Goal: Task Accomplishment & Management: Manage account settings

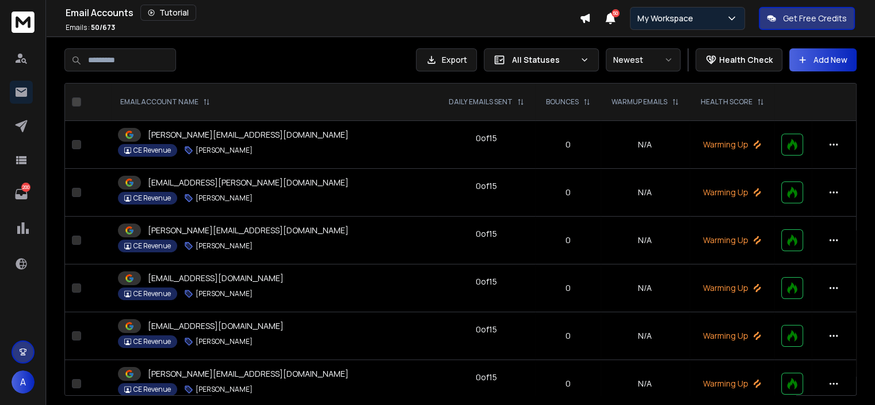
click at [705, 10] on button "My Workspace" at bounding box center [687, 18] width 115 height 23
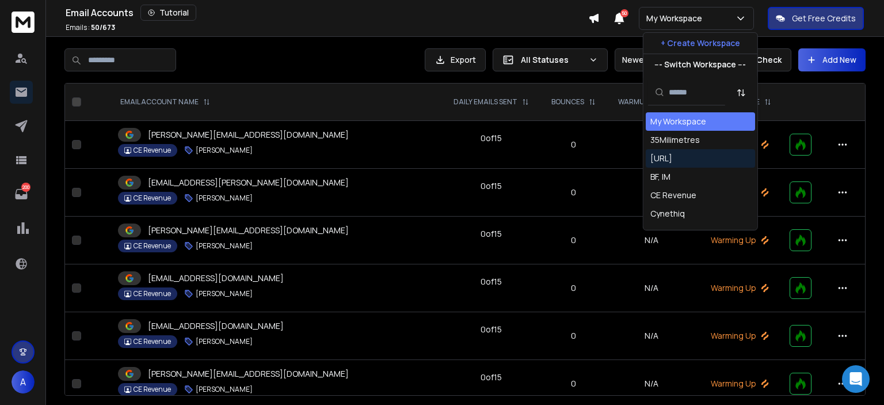
click at [697, 158] on div "[URL]" at bounding box center [700, 158] width 109 height 18
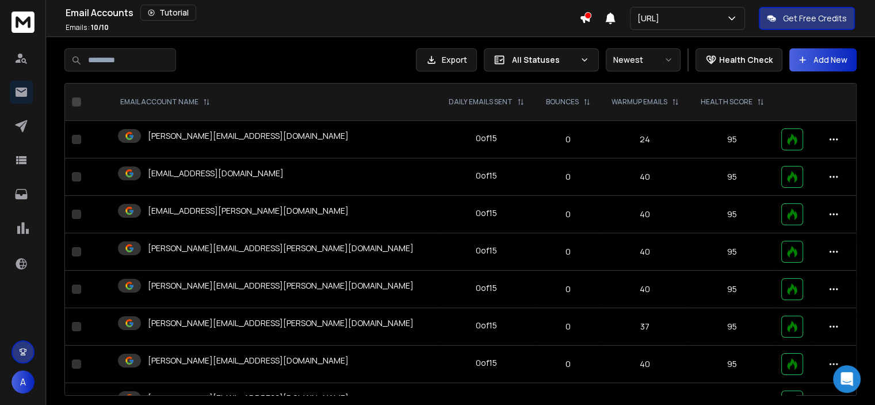
click at [237, 139] on div "[PERSON_NAME][EMAIL_ADDRESS][DOMAIN_NAME]" at bounding box center [274, 136] width 313 height 14
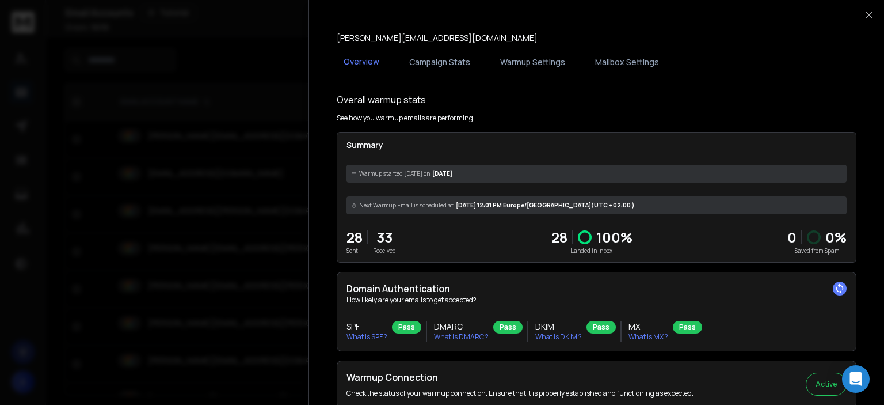
click at [541, 59] on button "Warmup Settings" at bounding box center [532, 61] width 79 height 25
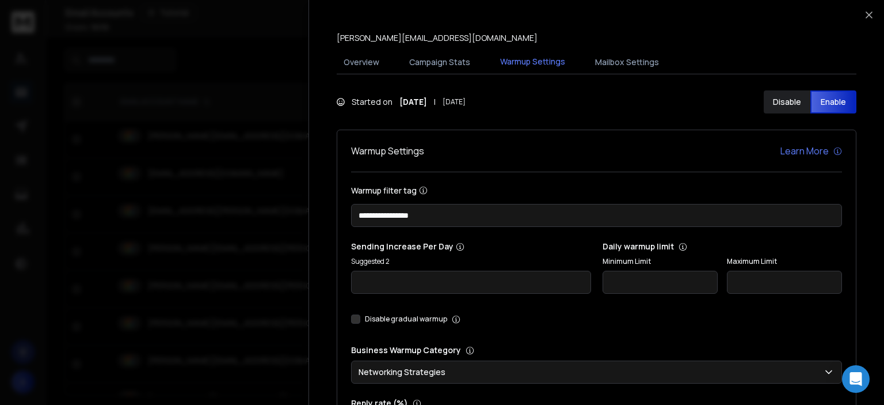
click at [624, 57] on button "Mailbox Settings" at bounding box center [627, 61] width 78 height 25
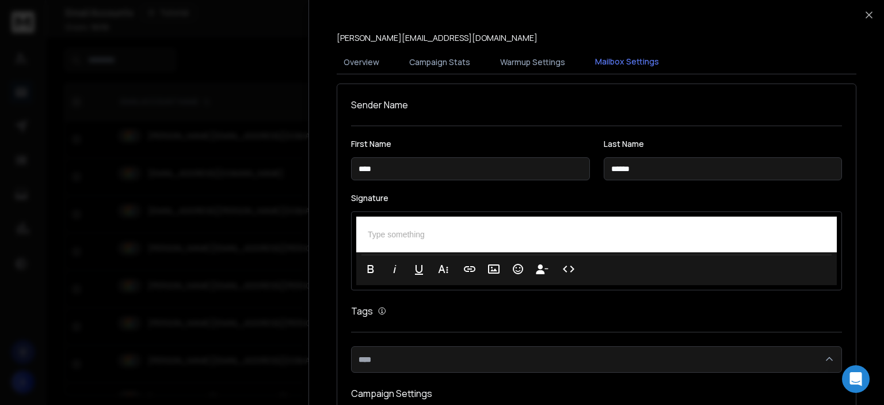
click at [428, 59] on button "Campaign Stats" at bounding box center [439, 61] width 75 height 25
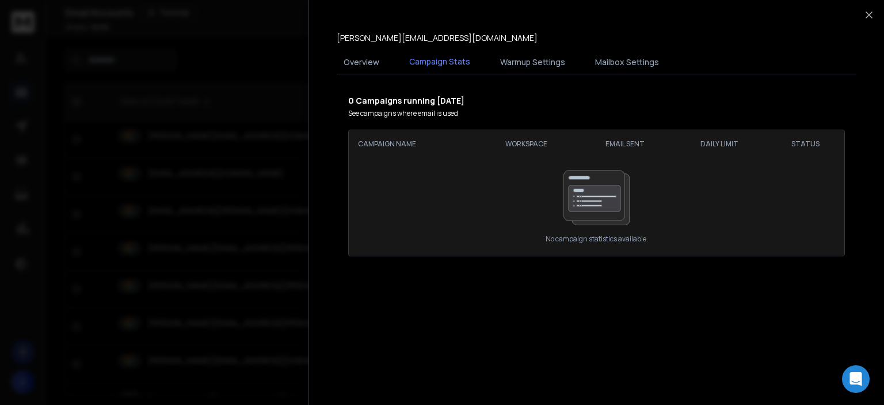
click at [357, 58] on button "Overview" at bounding box center [361, 61] width 49 height 25
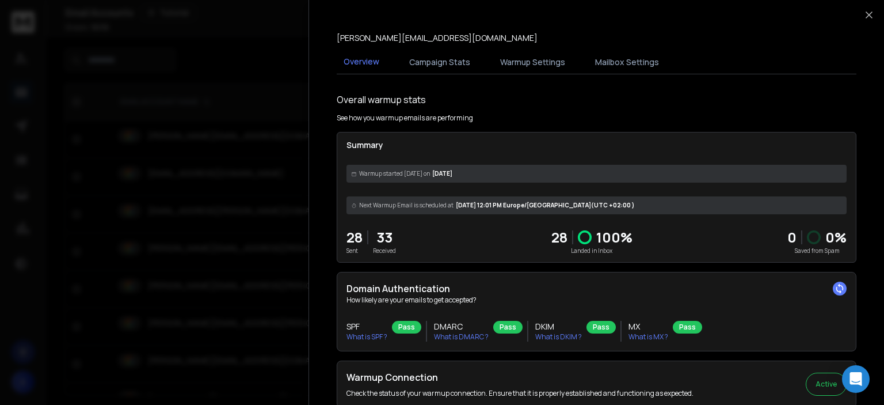
click at [108, 73] on div at bounding box center [442, 202] width 884 height 405
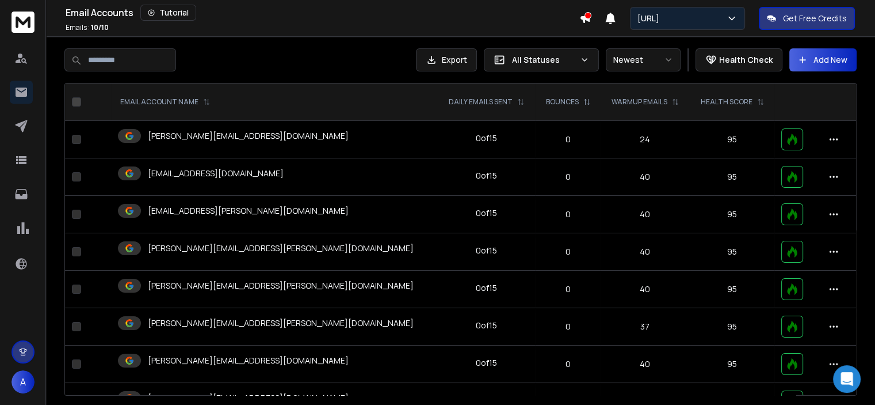
click at [704, 9] on button "[URL]" at bounding box center [687, 18] width 115 height 23
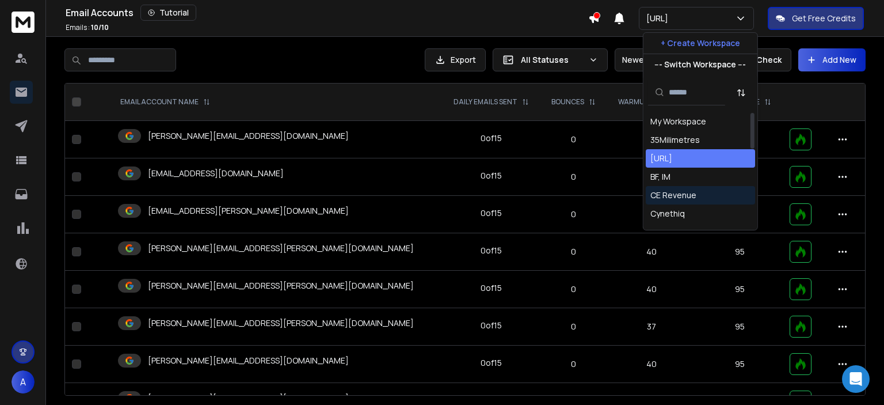
click at [702, 197] on div "CE Revenue" at bounding box center [700, 195] width 109 height 18
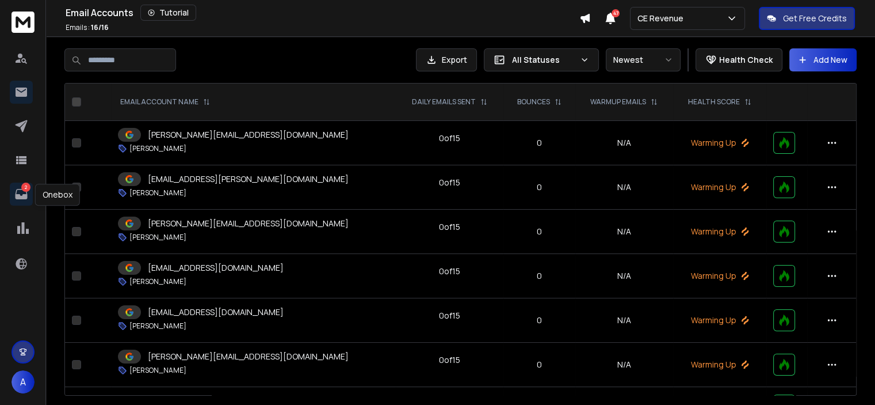
click at [28, 190] on link "2" at bounding box center [21, 193] width 23 height 23
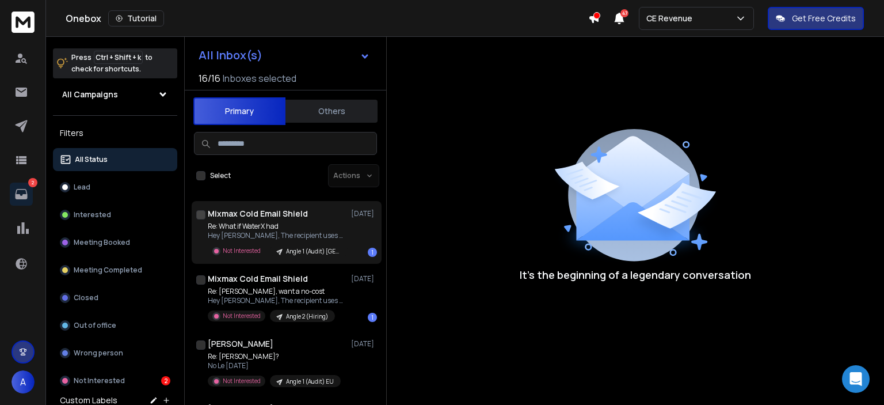
click at [285, 218] on h1 "Mixmax Cold Email Shield" at bounding box center [258, 214] width 100 height 12
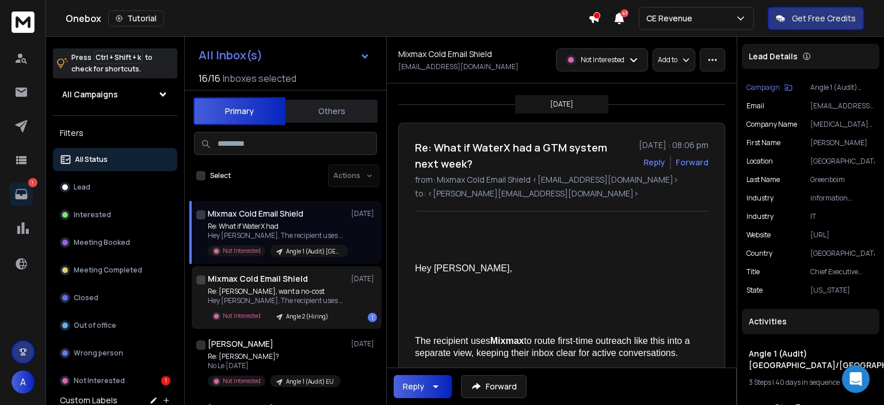
click at [303, 289] on p "Re: Freya, want a no-cost" at bounding box center [277, 291] width 138 height 9
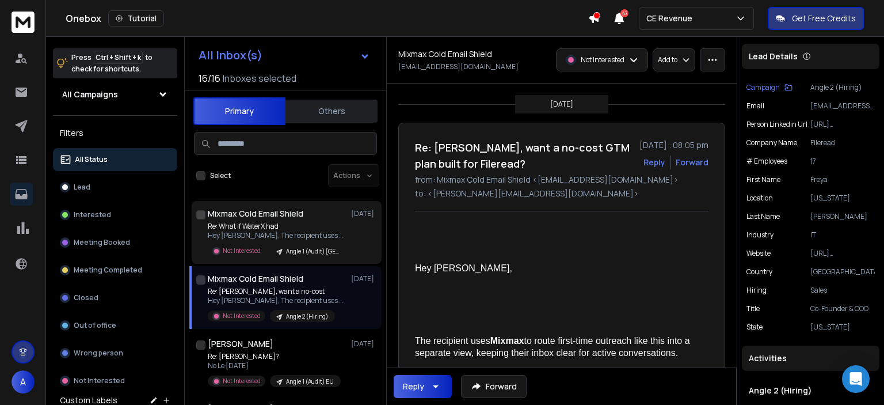
click at [317, 216] on div "Mixmax Cold Email Shield 09 Oct" at bounding box center [292, 214] width 169 height 12
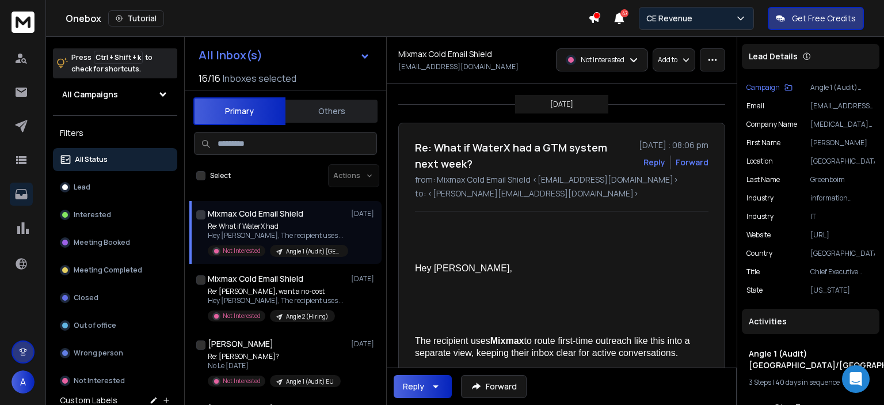
click at [718, 29] on button "CE Revenue" at bounding box center [696, 18] width 115 height 23
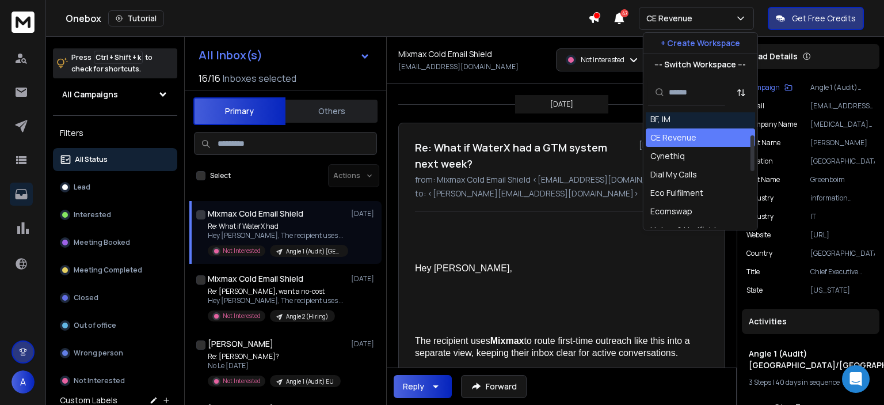
scroll to position [73, 0]
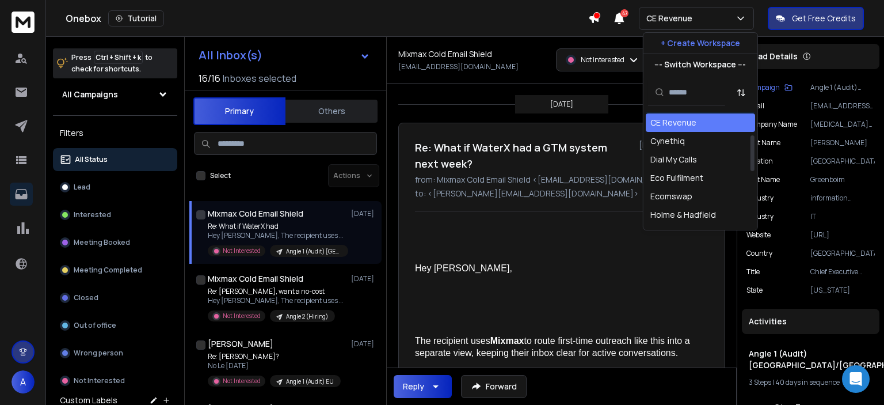
drag, startPoint x: 751, startPoint y: 121, endPoint x: 734, endPoint y: 149, distance: 32.3
click at [750, 144] on div at bounding box center [752, 153] width 4 height 36
click at [725, 177] on div "Eco Fulfilment" at bounding box center [700, 178] width 109 height 18
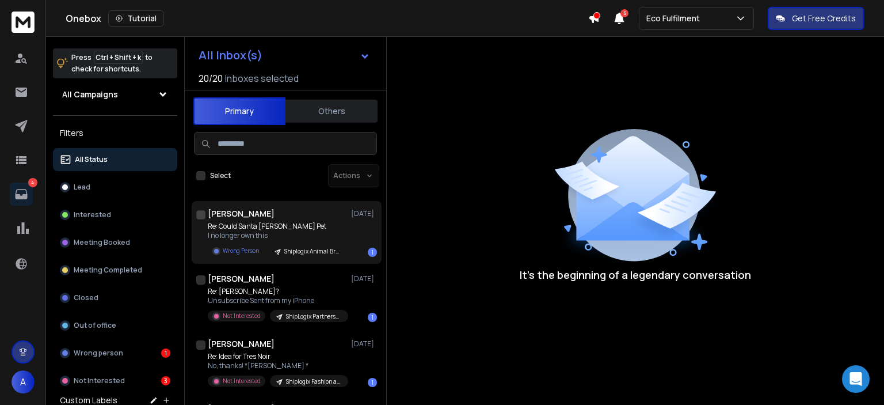
click at [321, 218] on div "Tracy Mongold 09 Oct" at bounding box center [292, 214] width 169 height 12
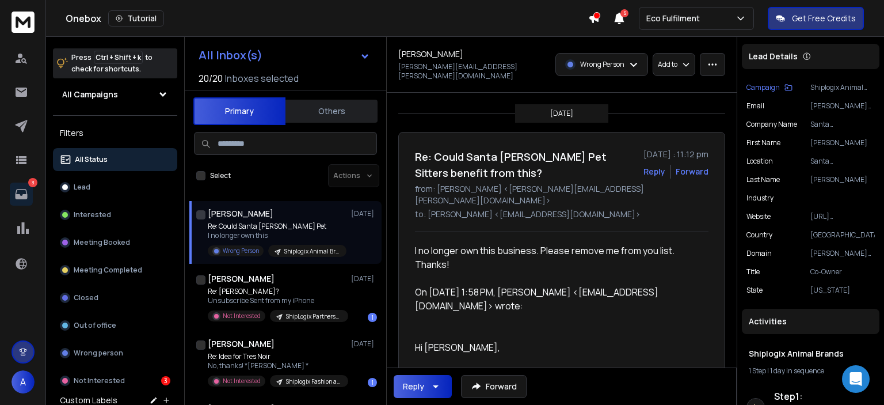
click at [711, 53] on button "button" at bounding box center [712, 64] width 25 height 23
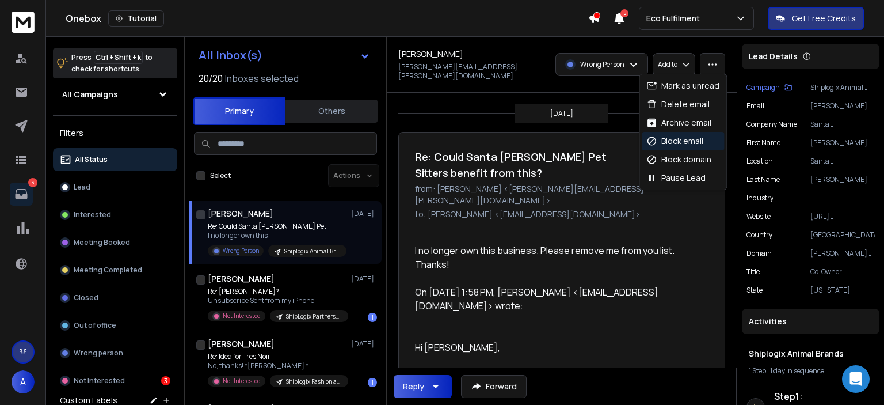
click at [697, 139] on div "Block email" at bounding box center [674, 141] width 57 height 12
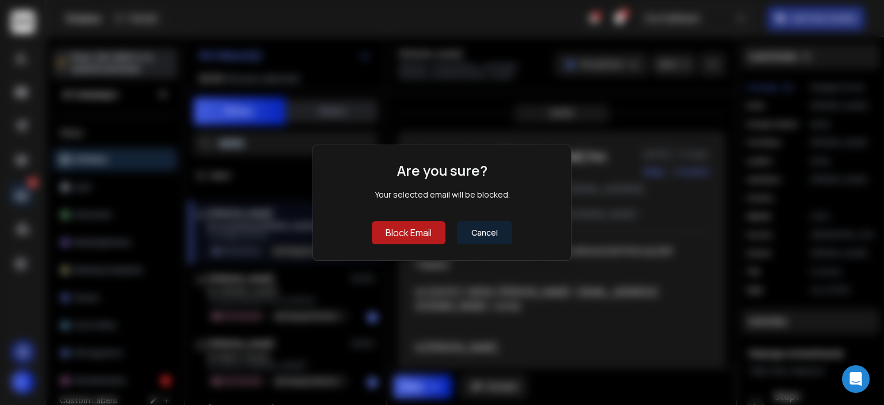
click at [409, 227] on button "Block Email" at bounding box center [409, 232] width 74 height 23
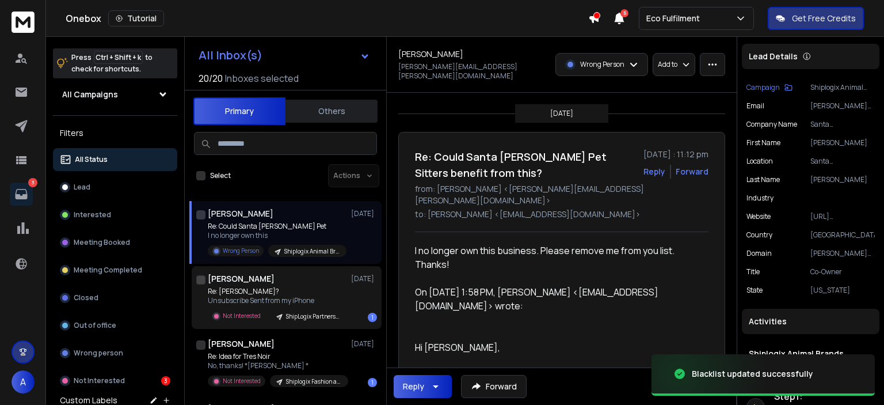
click at [319, 292] on p "Re: John?" at bounding box center [277, 291] width 138 height 9
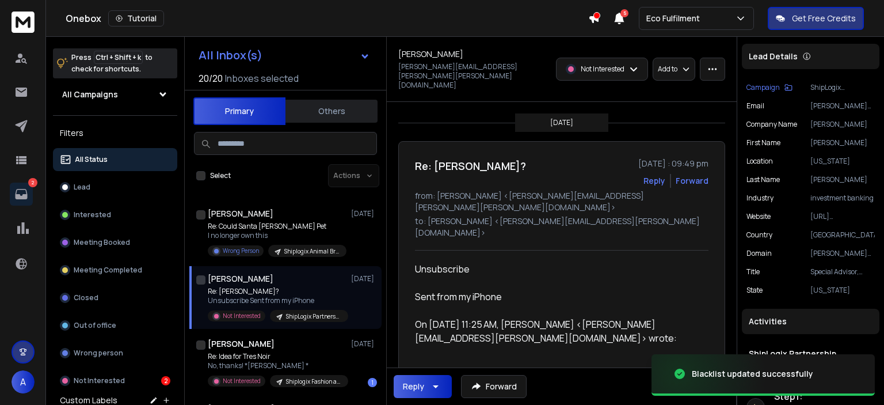
click at [720, 60] on button "button" at bounding box center [712, 69] width 25 height 23
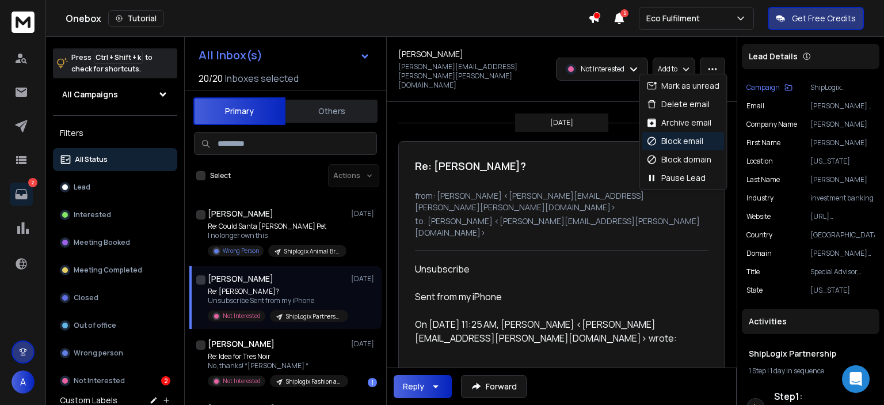
click at [686, 141] on div "Block email" at bounding box center [674, 141] width 57 height 12
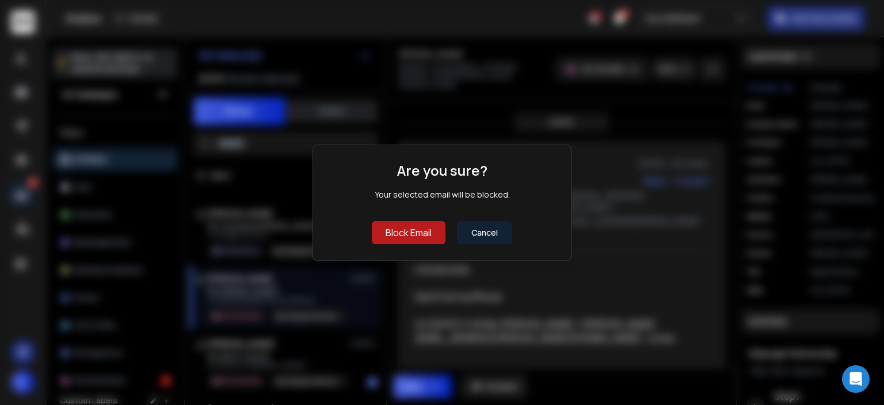
click at [402, 239] on button "Block Email" at bounding box center [409, 232] width 74 height 23
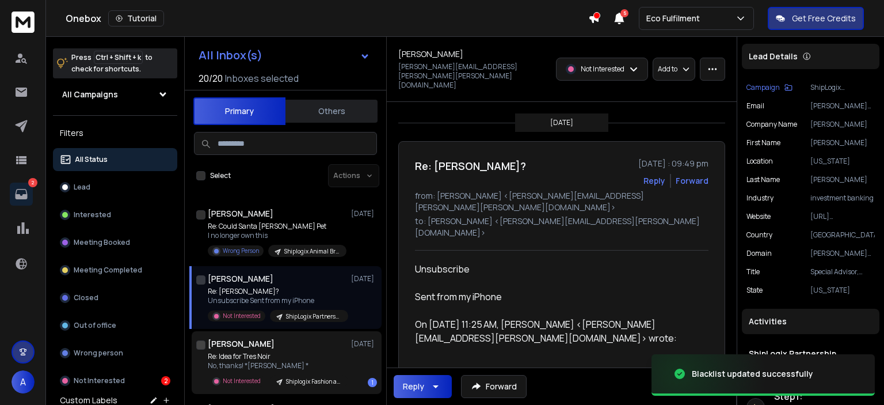
click at [327, 354] on p "Re: Idea for Tres Noir" at bounding box center [277, 356] width 138 height 9
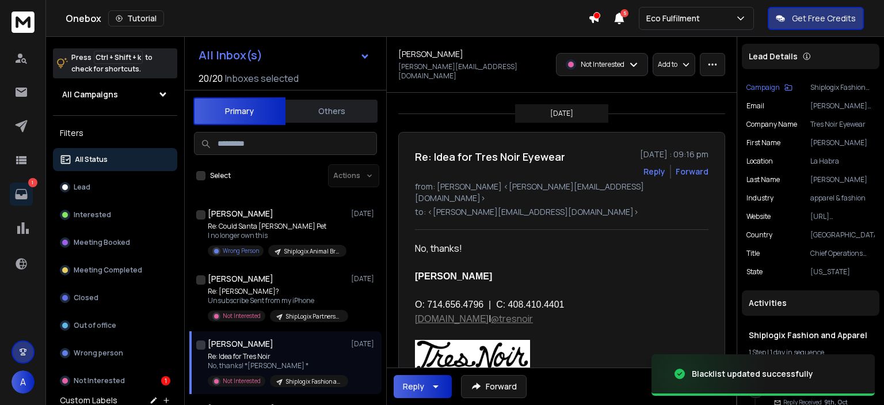
click at [718, 55] on button "button" at bounding box center [712, 64] width 25 height 23
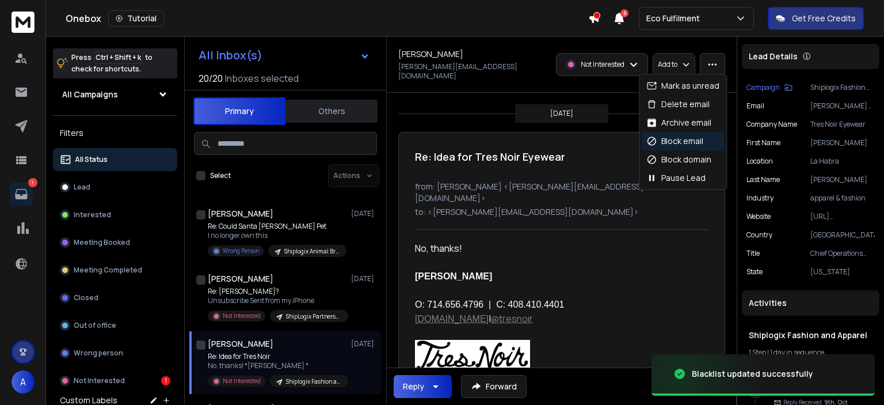
click at [678, 139] on div "Block email" at bounding box center [674, 141] width 57 height 12
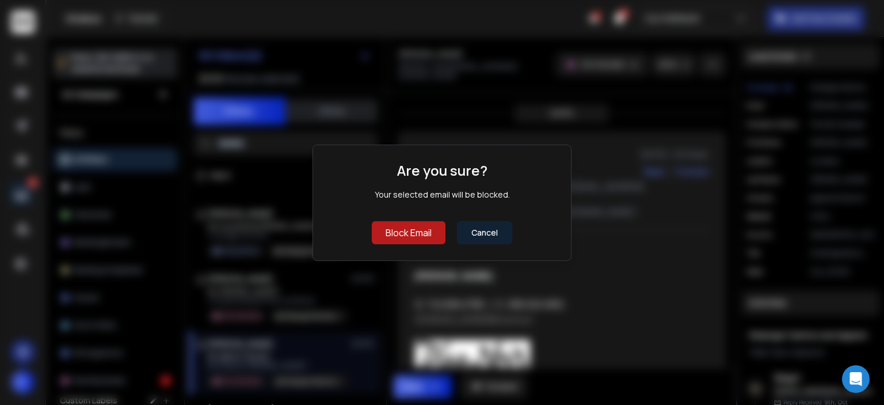
drag, startPoint x: 398, startPoint y: 238, endPoint x: 390, endPoint y: 239, distance: 8.7
click at [398, 238] on button "Block Email" at bounding box center [409, 232] width 74 height 23
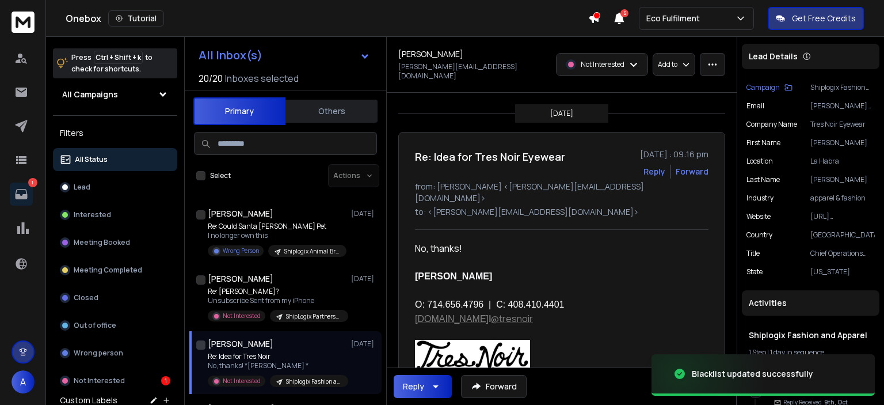
scroll to position [118, 0]
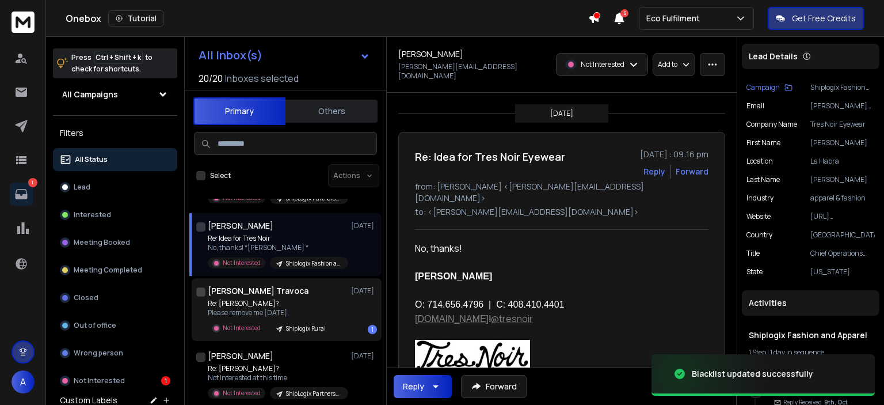
drag, startPoint x: 348, startPoint y: 292, endPoint x: 357, endPoint y: 289, distance: 9.6
click at [351, 293] on p "09 Oct" at bounding box center [364, 290] width 26 height 9
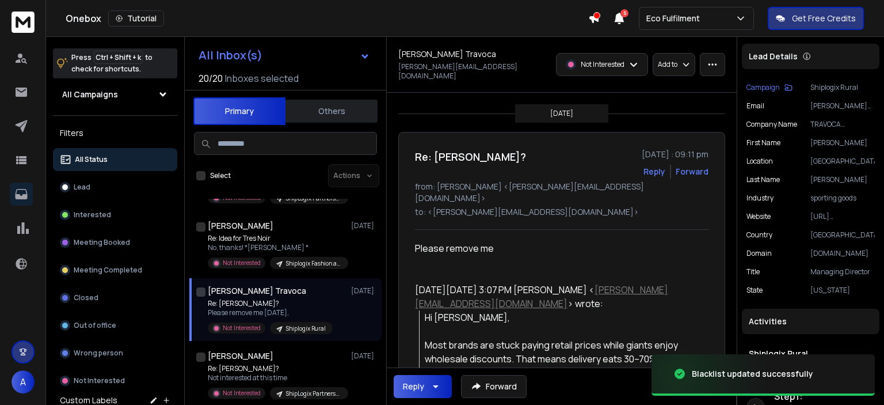
click at [708, 60] on icon "button" at bounding box center [712, 64] width 10 height 10
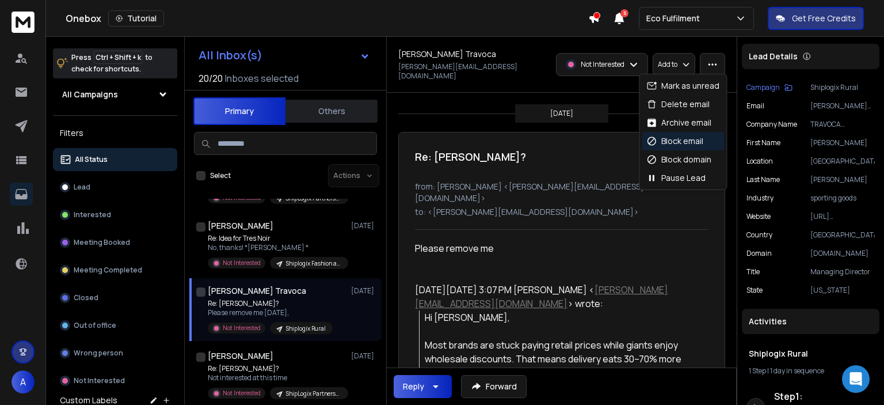
click at [693, 139] on div "Block email" at bounding box center [674, 141] width 57 height 12
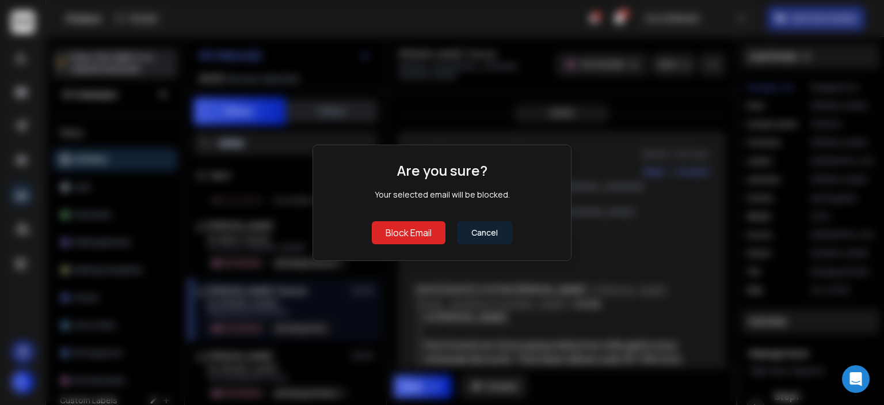
drag, startPoint x: 426, startPoint y: 228, endPoint x: 367, endPoint y: 207, distance: 62.2
click at [425, 227] on button "Block Email" at bounding box center [409, 232] width 74 height 23
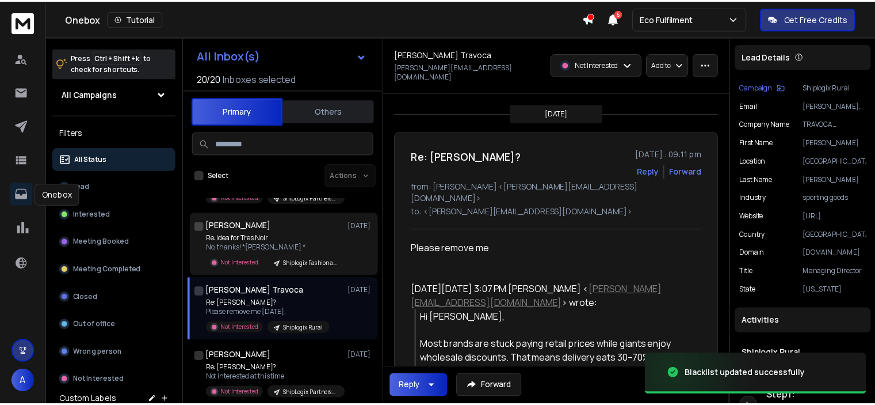
scroll to position [310, 0]
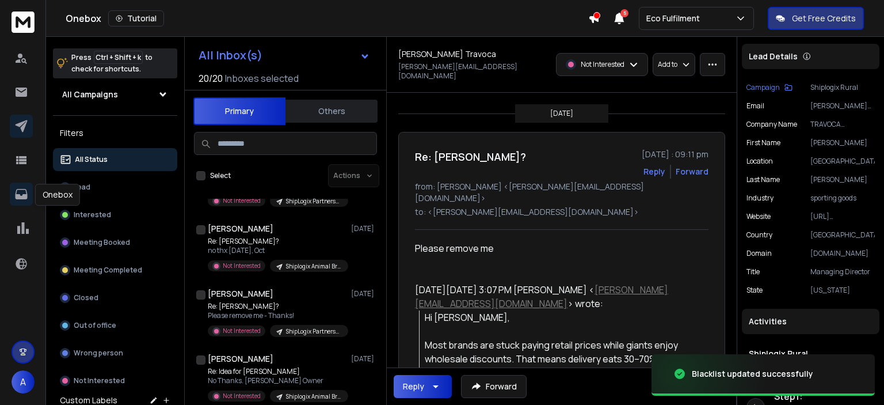
click at [15, 124] on icon at bounding box center [21, 126] width 12 height 12
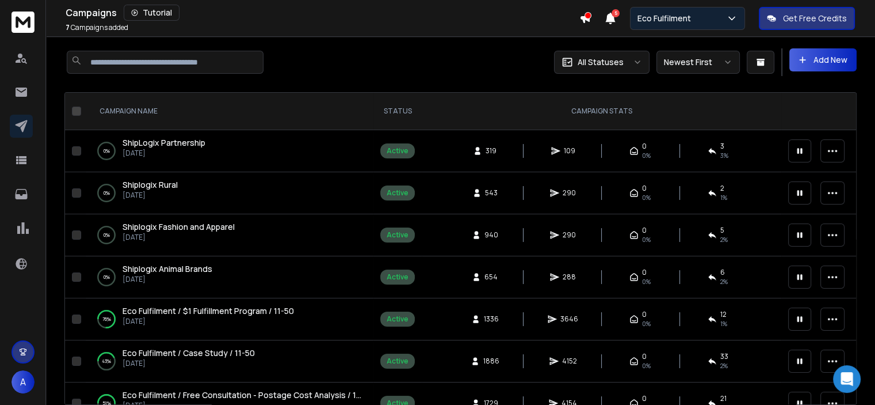
click at [696, 14] on p "Eco Fulfilment" at bounding box center [667, 19] width 58 height 12
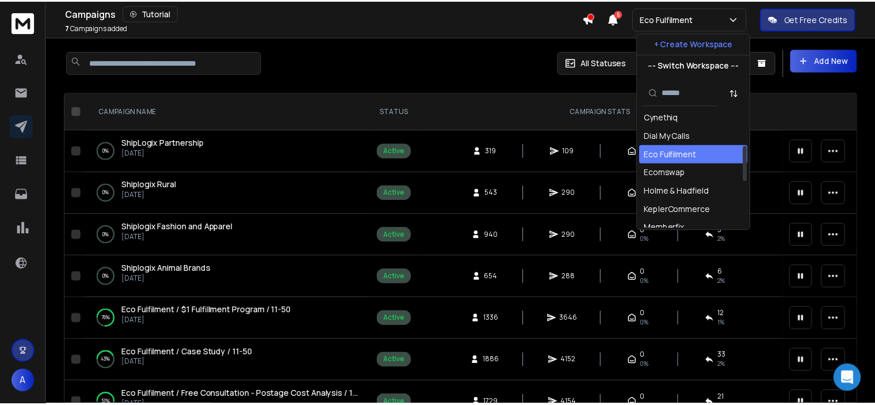
scroll to position [117, 0]
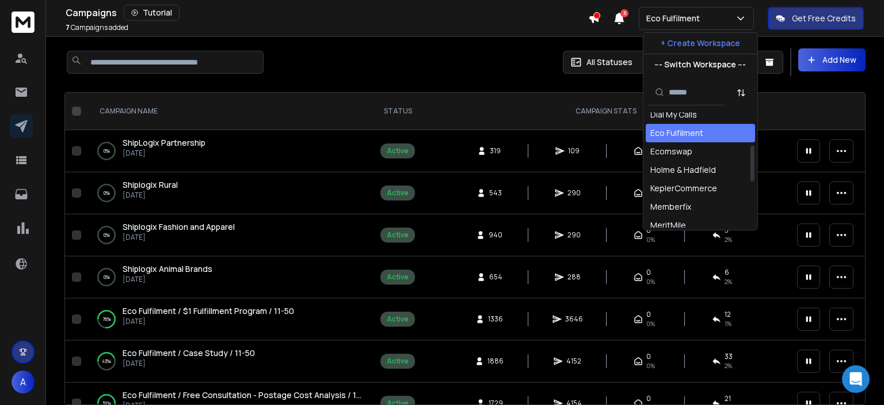
drag, startPoint x: 751, startPoint y: 123, endPoint x: 755, endPoint y: 159, distance: 36.4
click at [754, 159] on div at bounding box center [752, 164] width 4 height 36
click at [719, 185] on div "KeplerCommerce" at bounding box center [700, 188] width 109 height 18
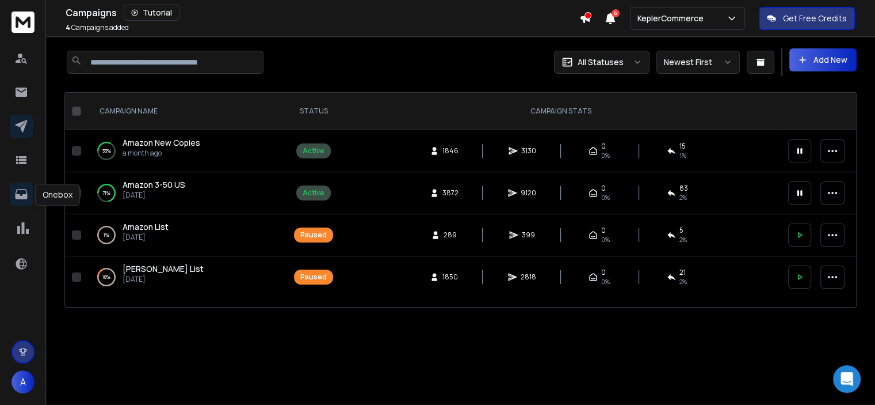
click at [24, 197] on icon at bounding box center [21, 194] width 12 height 10
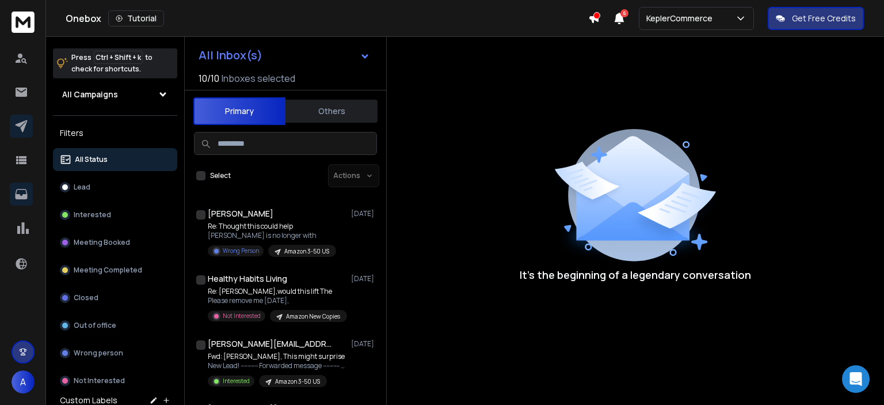
drag, startPoint x: 39, startPoint y: 115, endPoint x: 28, endPoint y: 120, distance: 12.1
click at [35, 118] on div "A" at bounding box center [23, 202] width 46 height 405
click at [29, 120] on link at bounding box center [21, 126] width 23 height 23
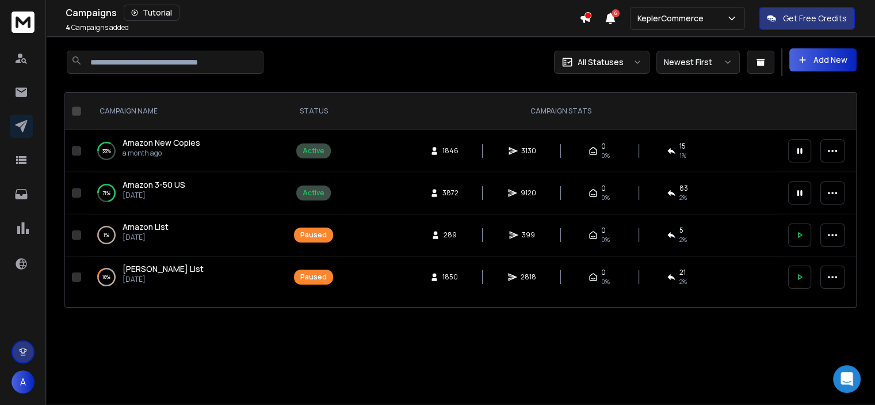
drag, startPoint x: 203, startPoint y: 138, endPoint x: 232, endPoint y: 135, distance: 28.9
click at [204, 138] on div "33 % Amazon New Copies a month ago" at bounding box center [186, 151] width 178 height 28
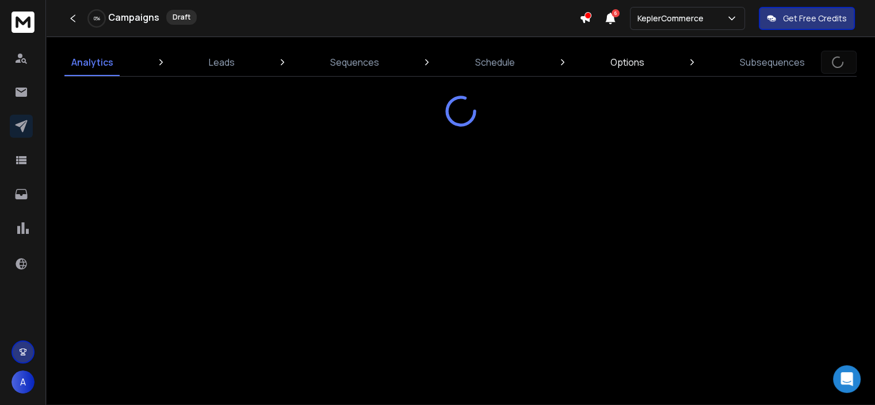
click at [625, 59] on p "Options" at bounding box center [628, 62] width 34 height 14
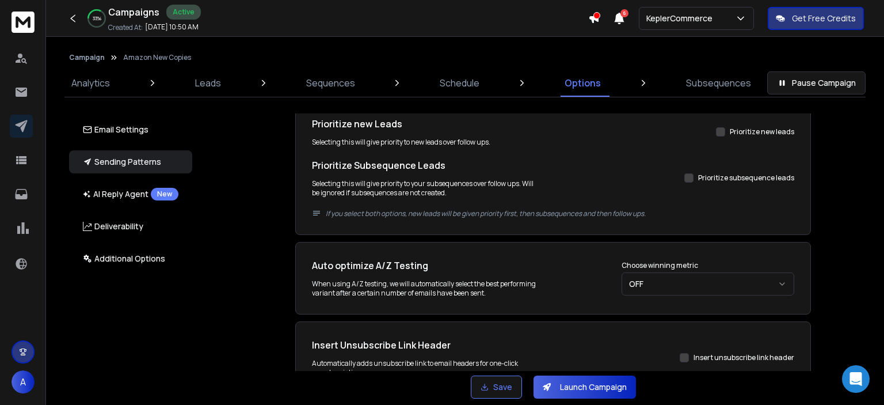
scroll to position [383, 0]
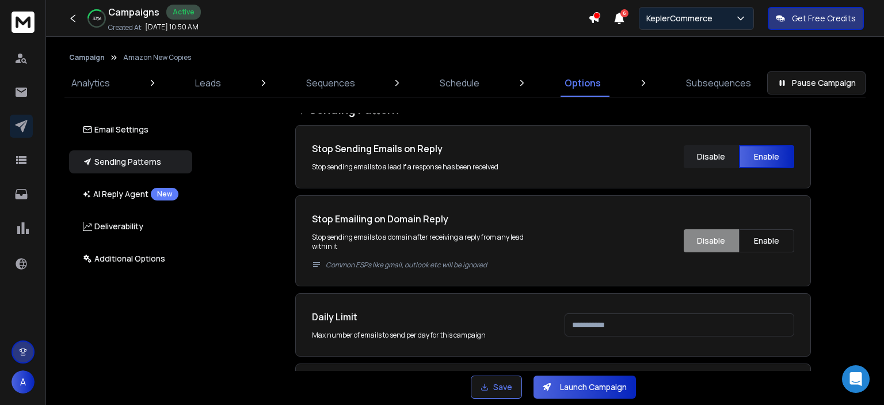
click at [721, 27] on button "KeplerCommerce" at bounding box center [696, 18] width 115 height 23
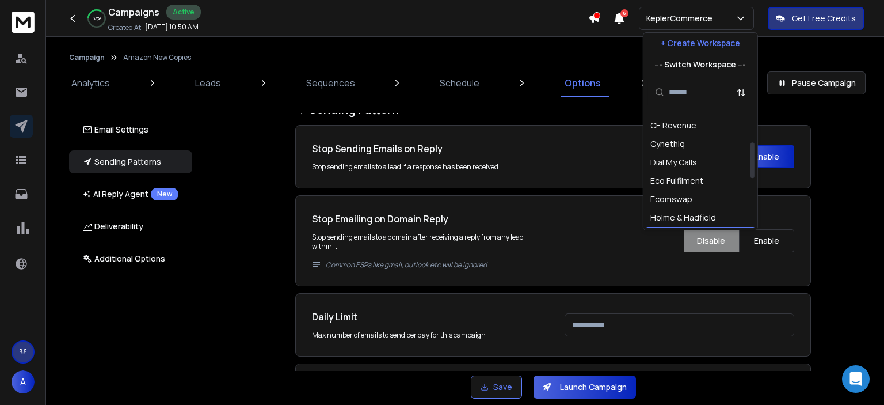
scroll to position [95, 0]
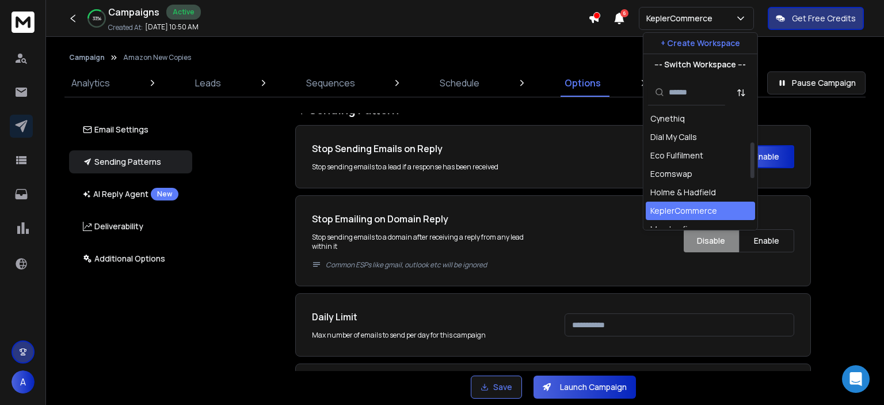
drag, startPoint x: 752, startPoint y: 124, endPoint x: 739, endPoint y: 148, distance: 28.1
click at [754, 154] on div at bounding box center [752, 160] width 4 height 36
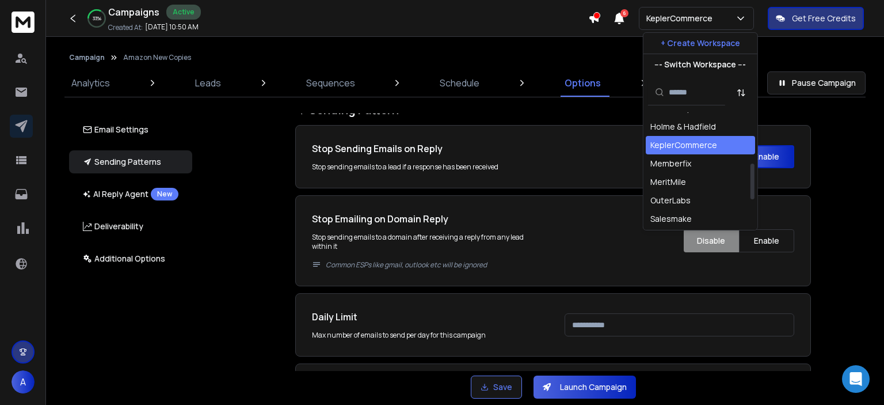
scroll to position [166, 0]
drag, startPoint x: 751, startPoint y: 156, endPoint x: 750, endPoint y: 178, distance: 22.5
click at [750, 178] on div at bounding box center [752, 181] width 4 height 36
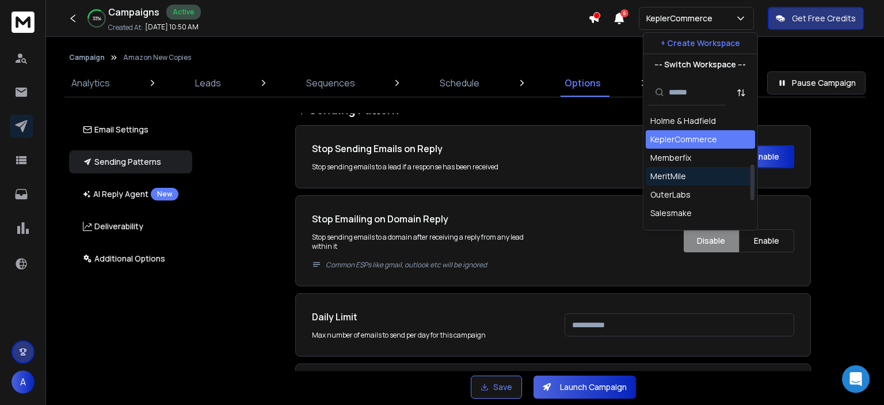
click at [712, 177] on div "MeritMile" at bounding box center [700, 176] width 109 height 18
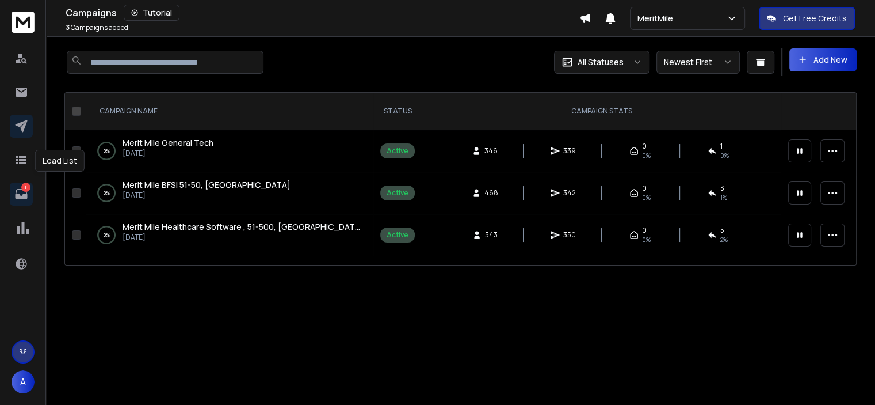
click at [30, 197] on link "1" at bounding box center [21, 193] width 23 height 23
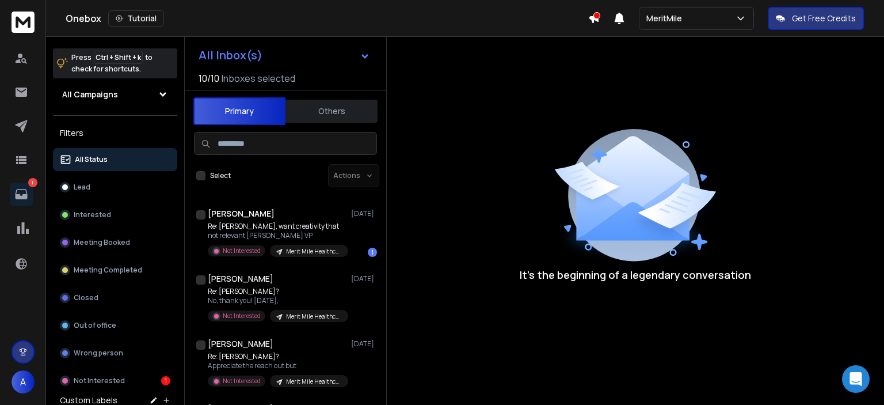
click at [350, 207] on div "Ted Wiss 09 Oct Re: Ted, want creativity that not relevant Ted Wiss VP Not Inte…" at bounding box center [287, 232] width 190 height 63
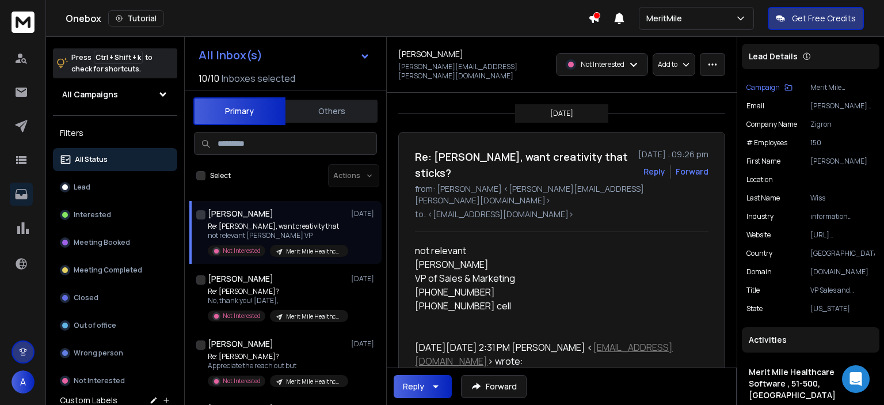
click at [722, 55] on button "button" at bounding box center [712, 64] width 25 height 23
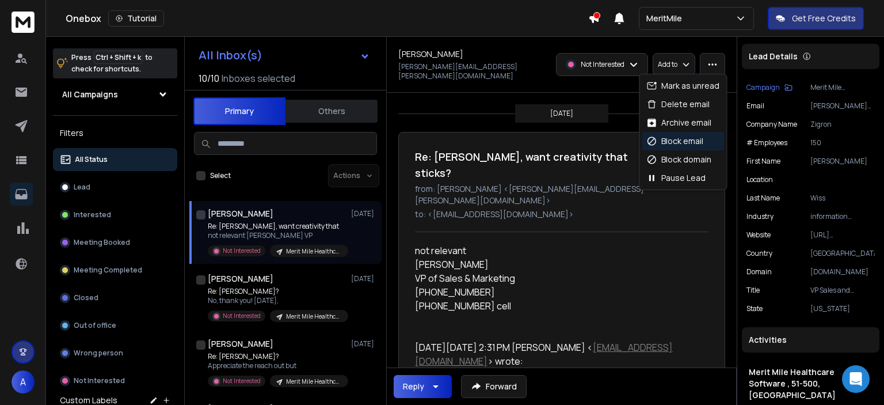
click at [711, 135] on div "Block email" at bounding box center [683, 141] width 82 height 18
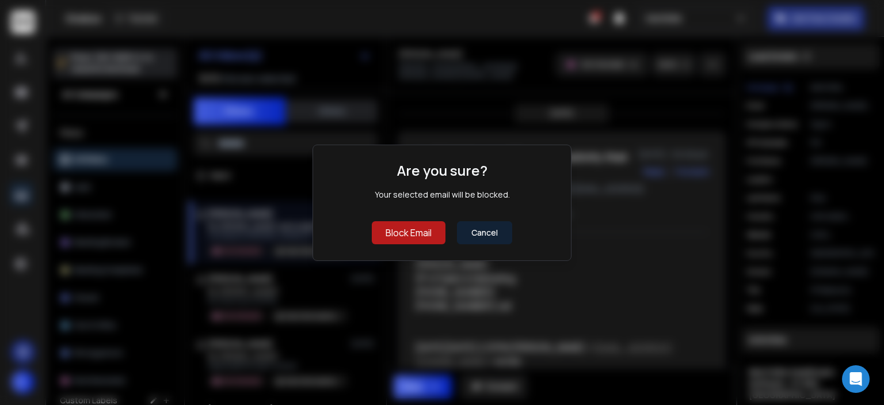
click at [412, 228] on button "Block Email" at bounding box center [409, 232] width 74 height 23
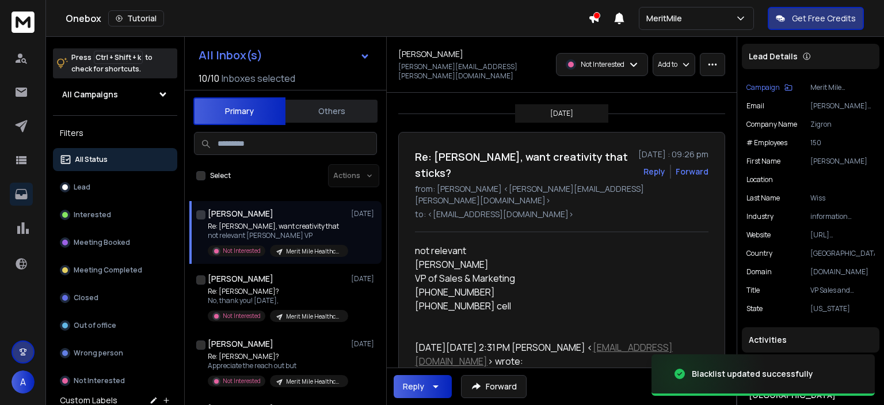
click at [7, 122] on div "A" at bounding box center [23, 202] width 46 height 405
click at [17, 124] on icon at bounding box center [21, 126] width 12 height 12
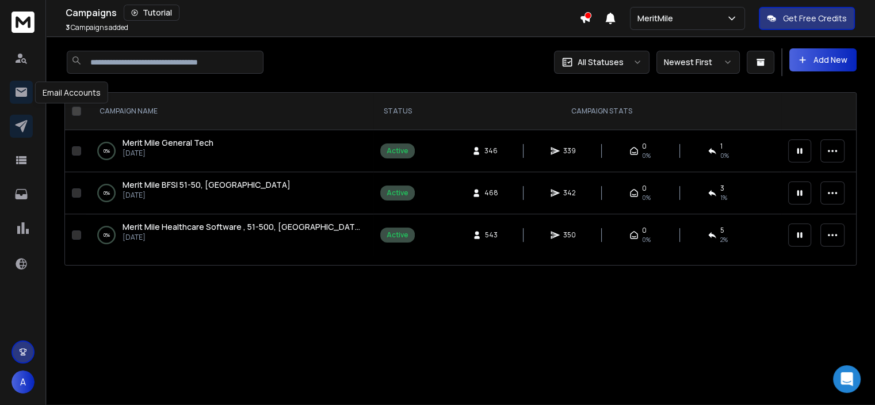
click at [16, 91] on icon at bounding box center [22, 91] width 12 height 9
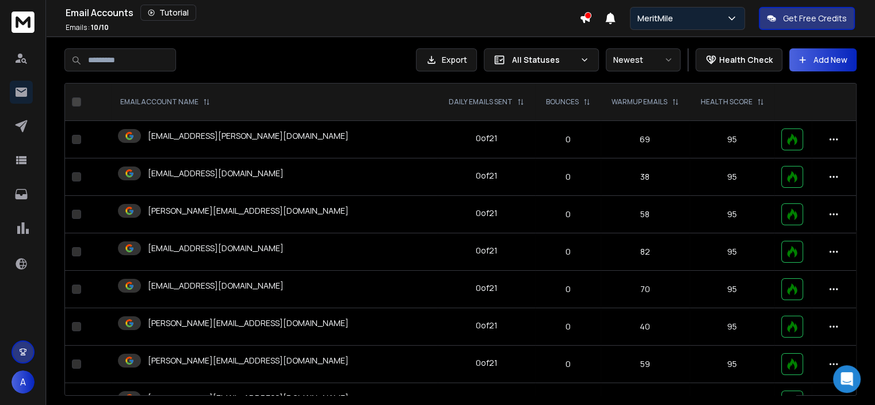
click at [695, 9] on button "MeritMile" at bounding box center [687, 18] width 115 height 23
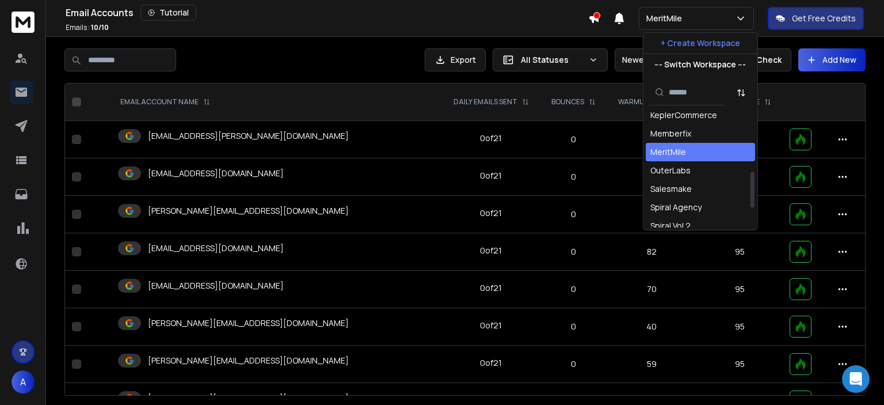
drag, startPoint x: 750, startPoint y: 131, endPoint x: 730, endPoint y: 170, distance: 44.5
click at [750, 189] on div at bounding box center [752, 189] width 4 height 36
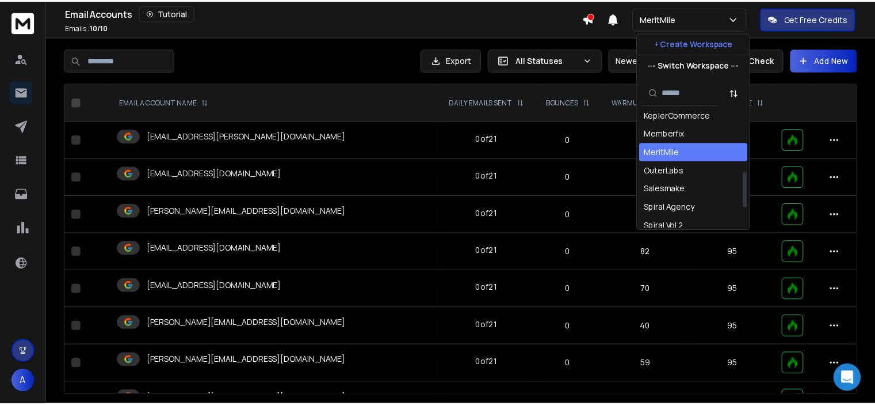
scroll to position [189, 0]
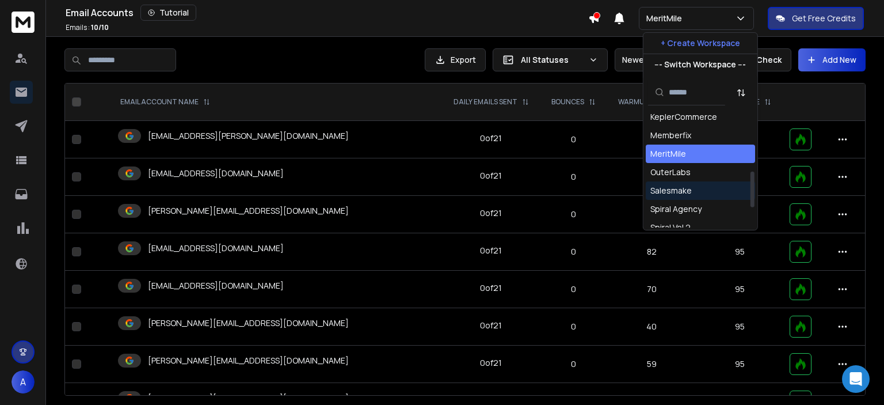
click at [717, 194] on div "Salesmake" at bounding box center [700, 190] width 109 height 18
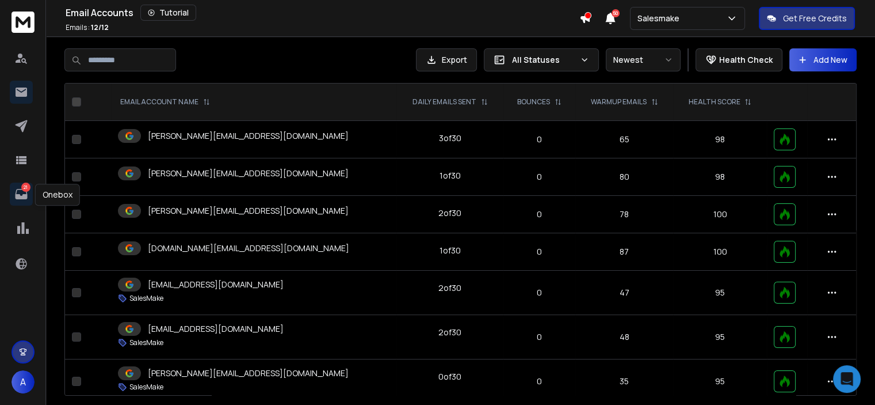
click at [25, 192] on p "21" at bounding box center [25, 186] width 9 height 9
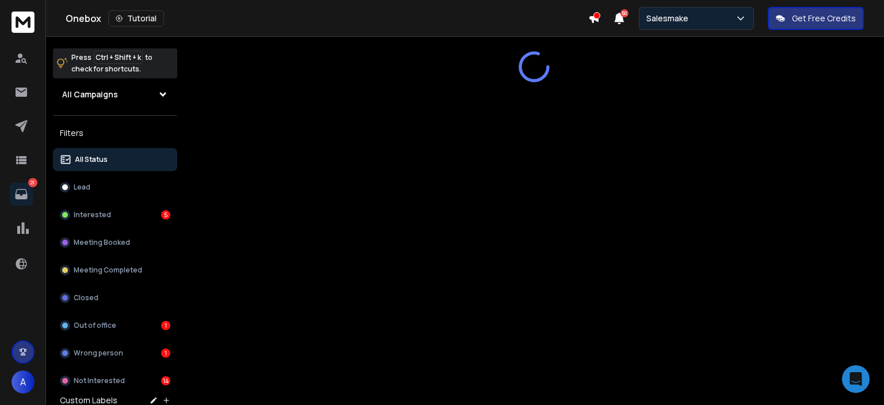
click at [704, 20] on div "Salesmake" at bounding box center [696, 19] width 100 height 12
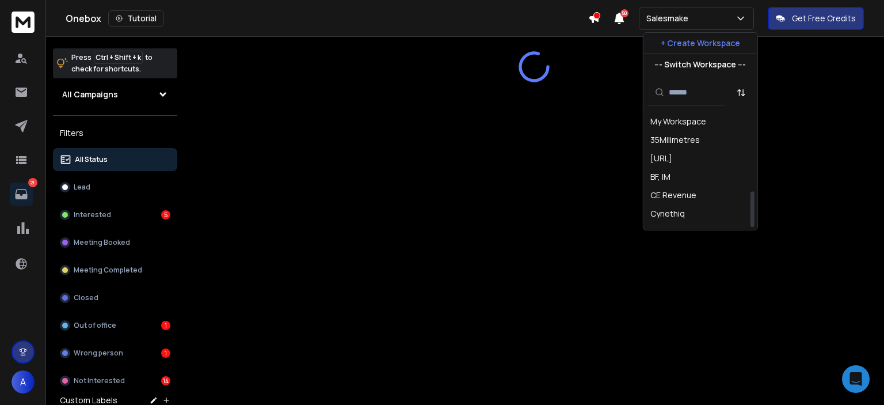
scroll to position [253, 0]
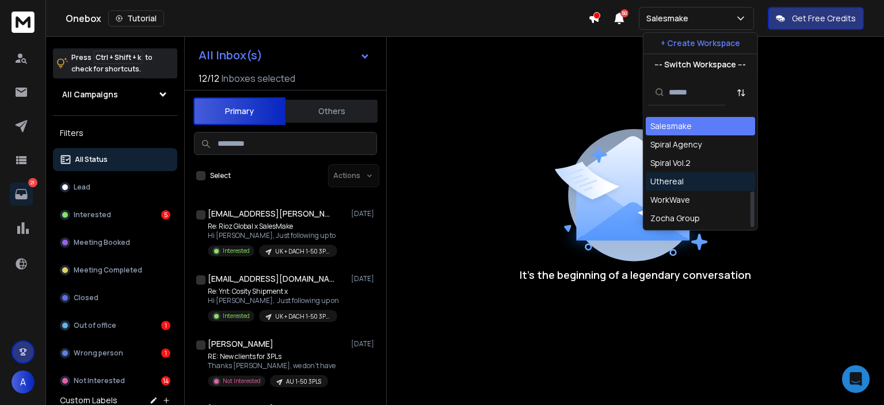
click at [709, 181] on div "Uthereal" at bounding box center [700, 181] width 109 height 18
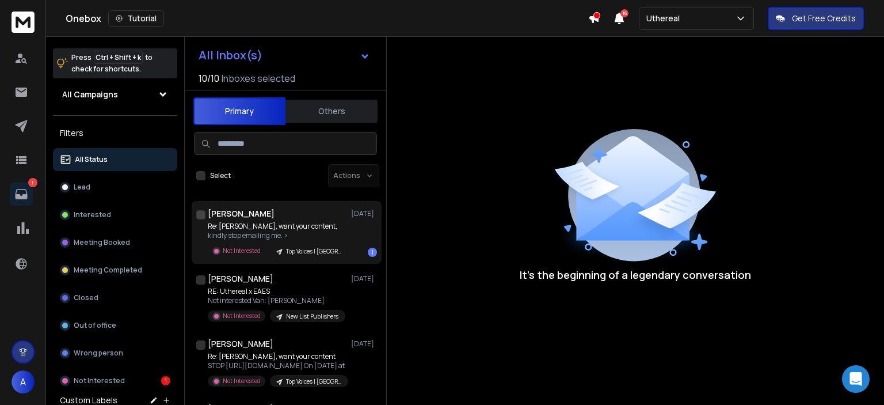
click at [318, 231] on p "kindly stop emailing me. >" at bounding box center [277, 235] width 138 height 9
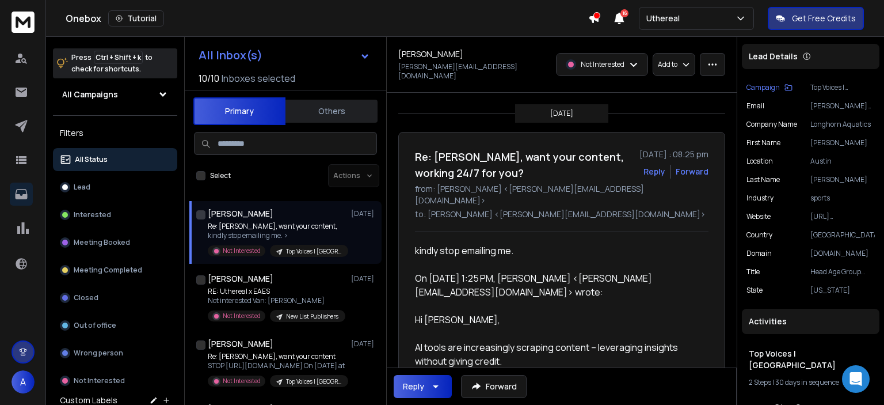
click at [713, 64] on icon "button" at bounding box center [712, 64] width 10 height 10
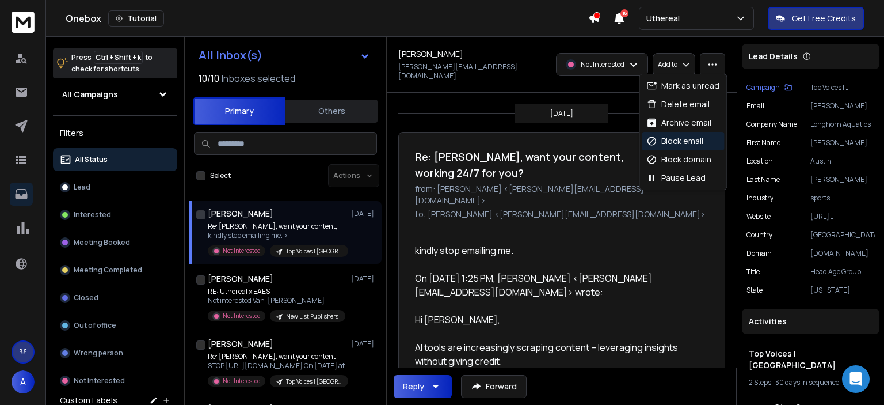
click at [698, 140] on div "Block email" at bounding box center [674, 141] width 57 height 12
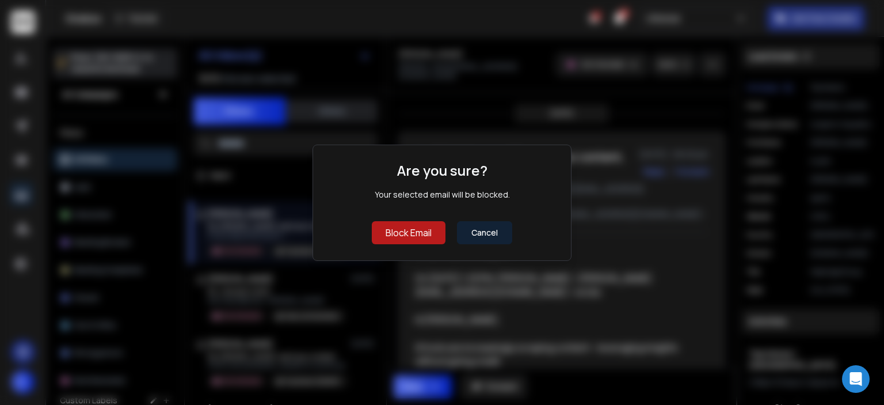
click at [403, 232] on button "Block Email" at bounding box center [409, 232] width 74 height 23
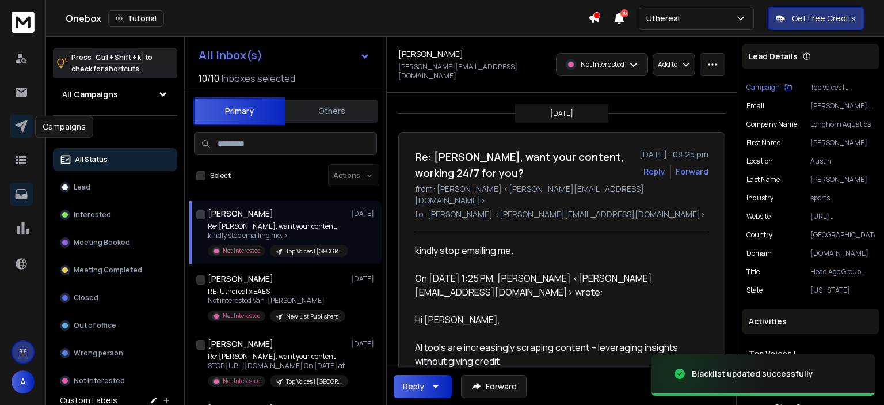
click at [23, 124] on icon at bounding box center [21, 126] width 14 height 14
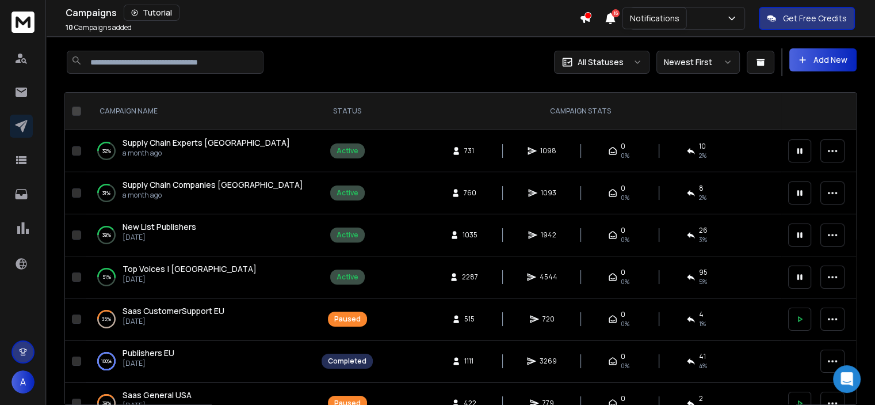
click at [648, 15] on div "Notifications" at bounding box center [655, 18] width 64 height 22
click at [743, 12] on button "Uthereal" at bounding box center [687, 18] width 115 height 23
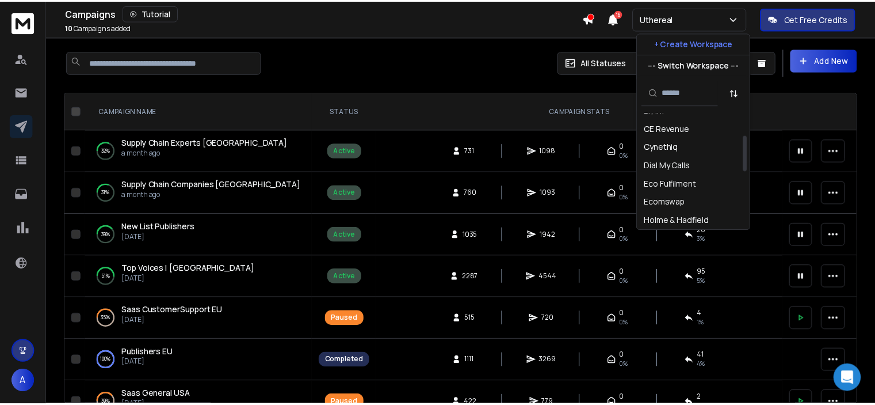
scroll to position [73, 0]
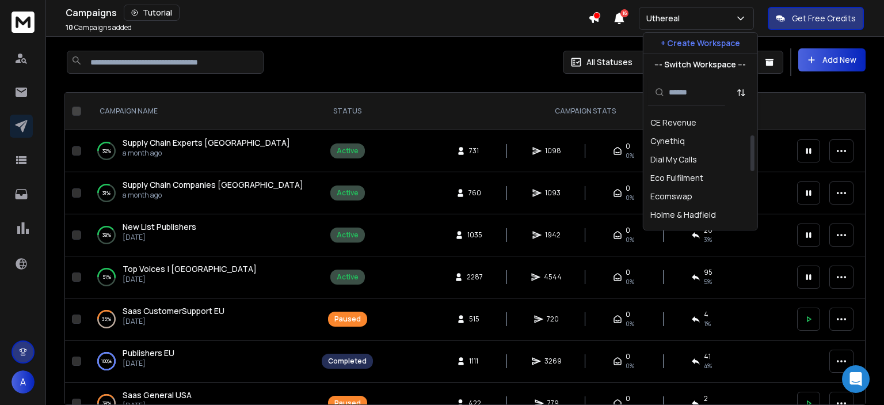
drag, startPoint x: 750, startPoint y: 132, endPoint x: 758, endPoint y: 155, distance: 23.8
click at [754, 155] on div at bounding box center [752, 153] width 4 height 36
click at [723, 173] on div "Eco Fulfilment" at bounding box center [700, 178] width 109 height 18
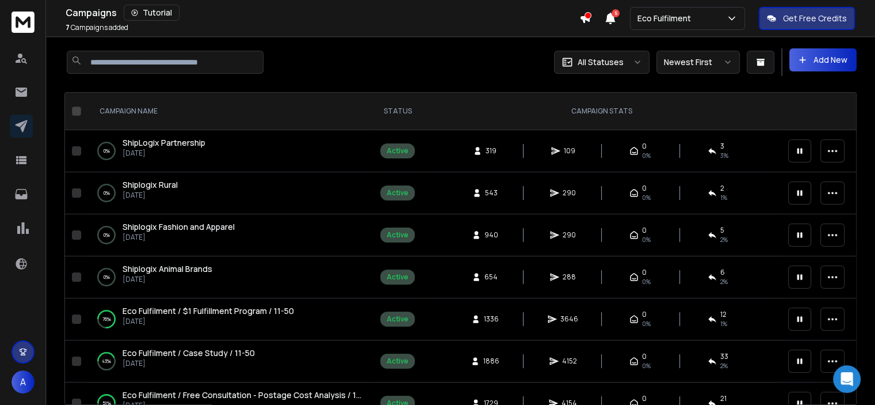
click at [199, 138] on span "ShipLogix Partnership" at bounding box center [164, 142] width 83 height 11
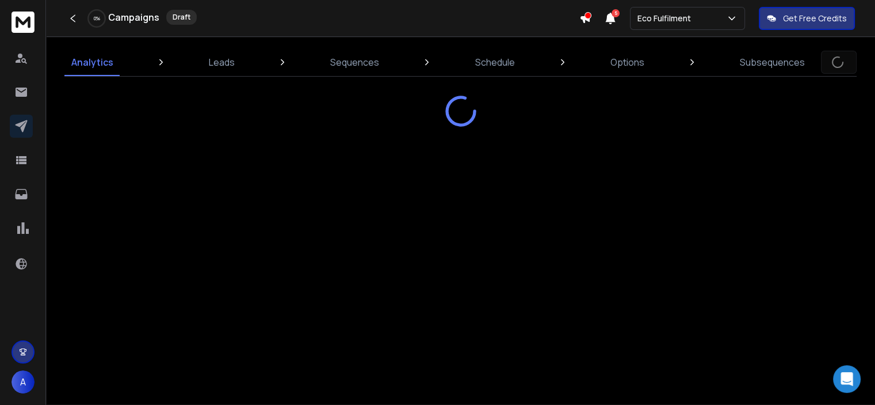
click at [604, 71] on div "Analytics Leads Sequences Schedule Options Subsequences" at bounding box center [437, 62] width 747 height 28
click at [615, 66] on p "Options" at bounding box center [628, 62] width 34 height 14
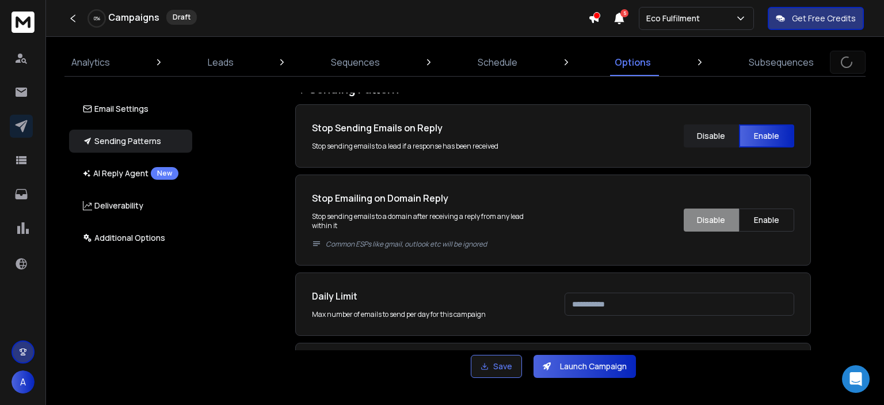
scroll to position [575, 0]
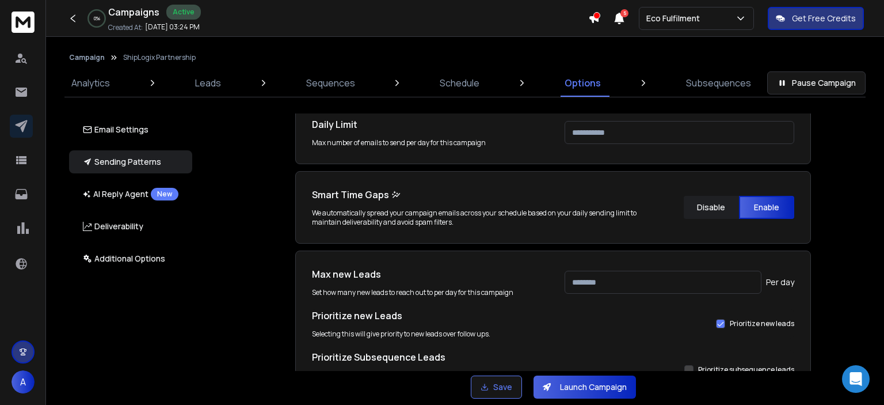
click at [730, 319] on label "Prioritize new leads" at bounding box center [762, 323] width 64 height 9
click at [725, 319] on button "Prioritize new leads" at bounding box center [720, 323] width 9 height 9
click at [499, 393] on button "Save" at bounding box center [496, 386] width 51 height 23
click at [612, 382] on button "Launch Campaign" at bounding box center [584, 386] width 102 height 23
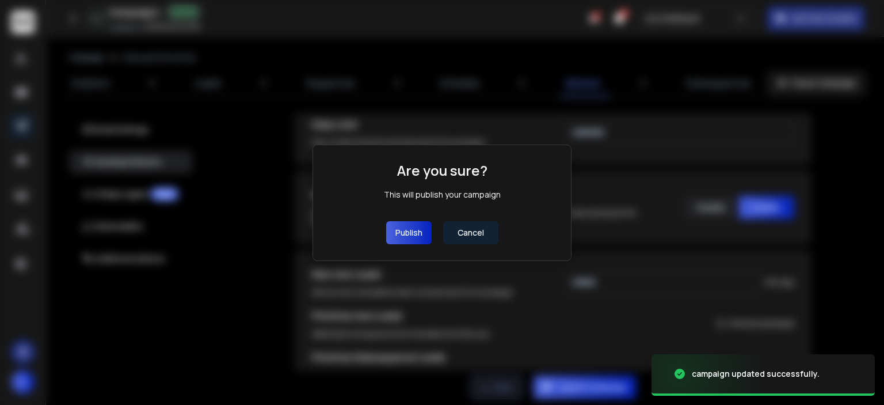
click at [402, 223] on button "Publish" at bounding box center [408, 232] width 45 height 23
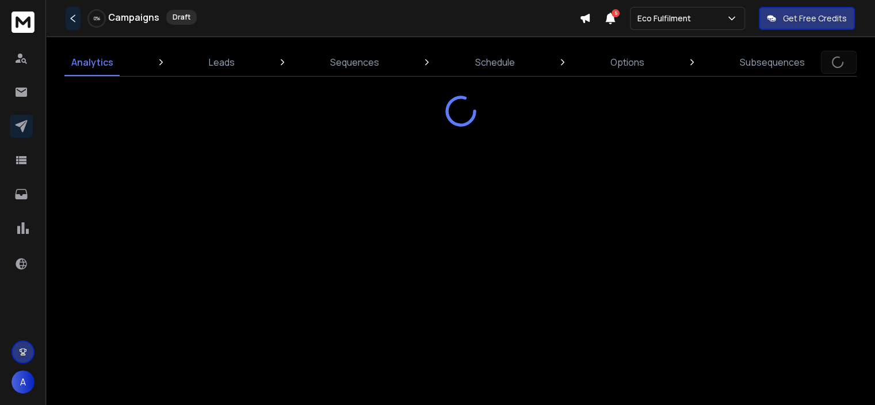
click at [73, 14] on icon at bounding box center [73, 18] width 10 height 10
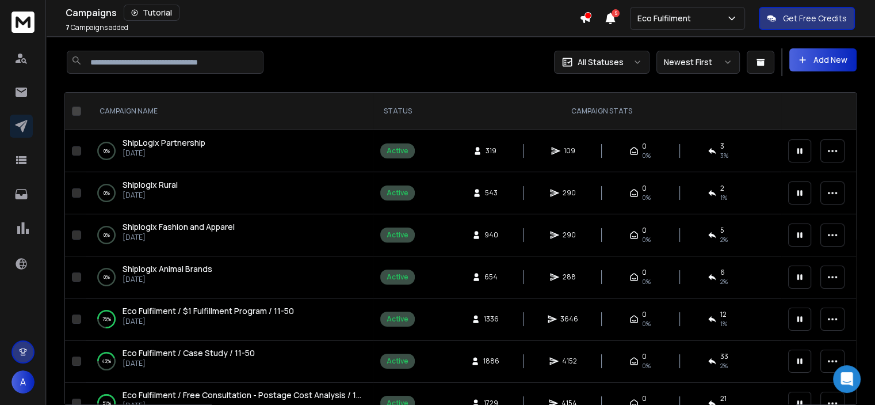
click at [265, 189] on div "0 % Shiplogix Rural 10 days ago" at bounding box center [229, 193] width 265 height 28
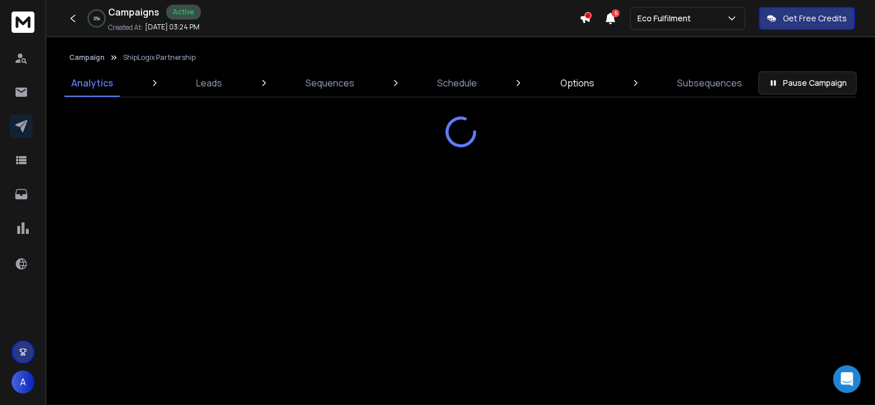
click at [582, 91] on link "Options" at bounding box center [578, 83] width 48 height 28
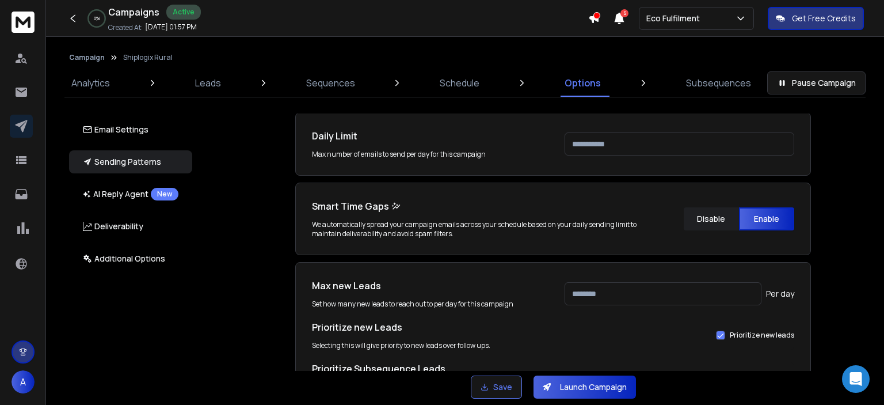
scroll to position [564, 0]
click at [716, 334] on button "Prioritize new leads" at bounding box center [720, 334] width 9 height 9
click at [497, 393] on button "Save" at bounding box center [496, 386] width 51 height 23
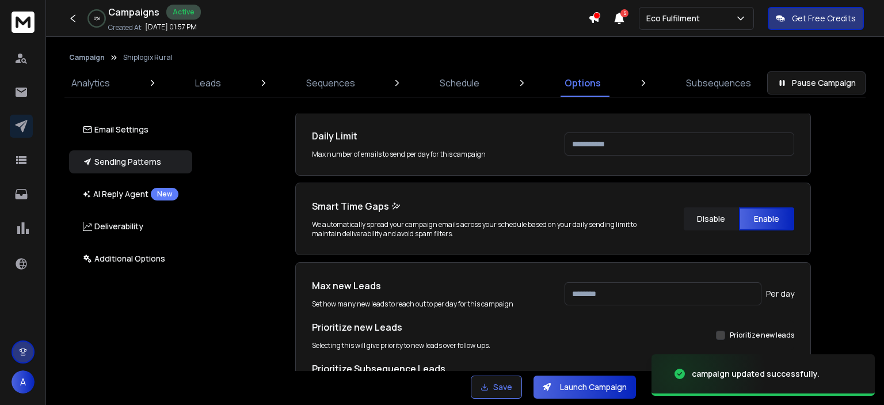
click at [564, 395] on button "Launch Campaign" at bounding box center [584, 386] width 102 height 23
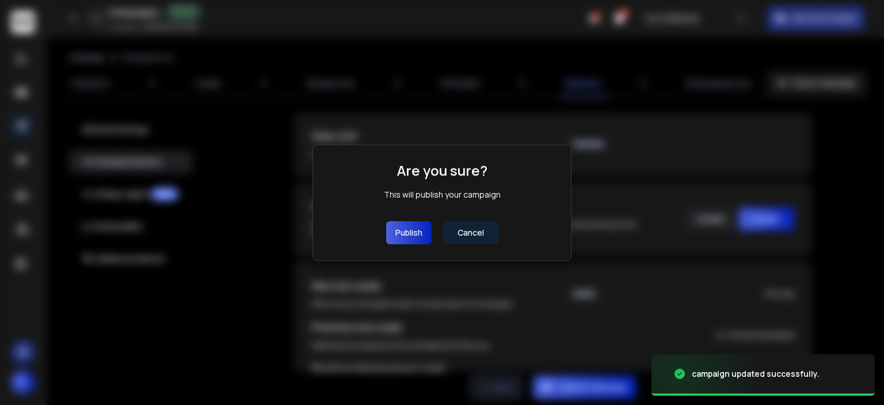
click at [419, 239] on button "Publish" at bounding box center [408, 232] width 45 height 23
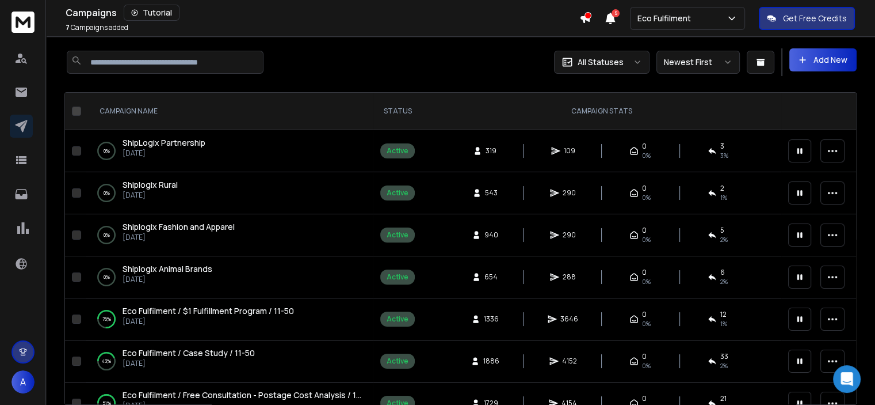
click at [240, 234] on div "0 % Shiplogix Fashion and Apparel [DATE]" at bounding box center [229, 235] width 265 height 28
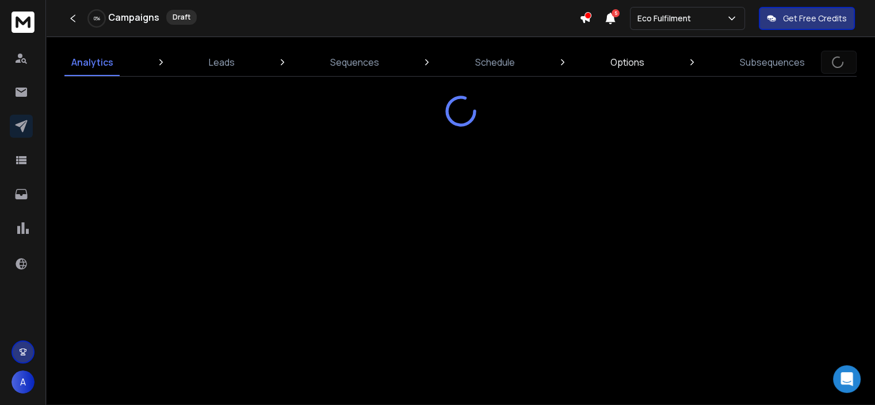
click at [648, 57] on link "Options" at bounding box center [628, 62] width 48 height 28
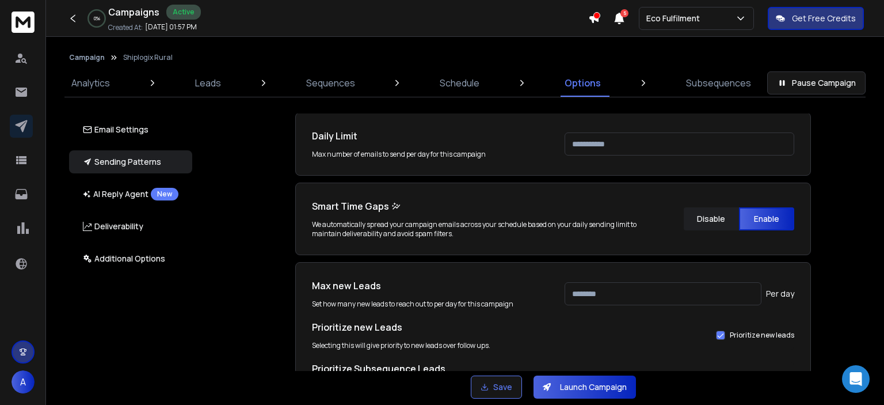
scroll to position [564, 0]
click at [716, 333] on button "Prioritize new leads" at bounding box center [720, 334] width 9 height 9
click at [492, 379] on button "Save" at bounding box center [496, 386] width 51 height 23
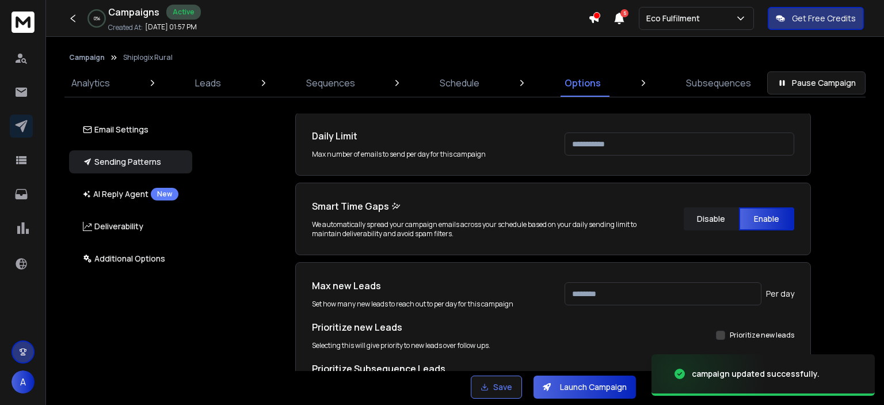
click at [575, 385] on button "Launch Campaign" at bounding box center [584, 386] width 102 height 23
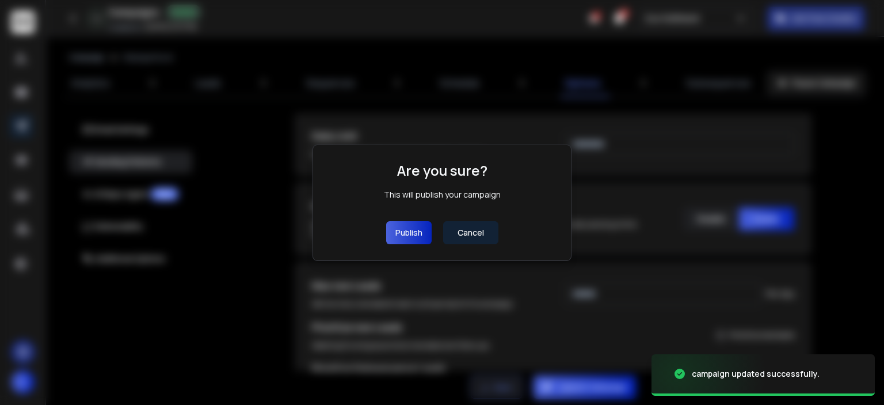
click at [420, 246] on div "Are you sure? This will publish your campaign Publish Cancel" at bounding box center [441, 202] width 259 height 116
click at [418, 243] on button "Publish" at bounding box center [408, 232] width 45 height 23
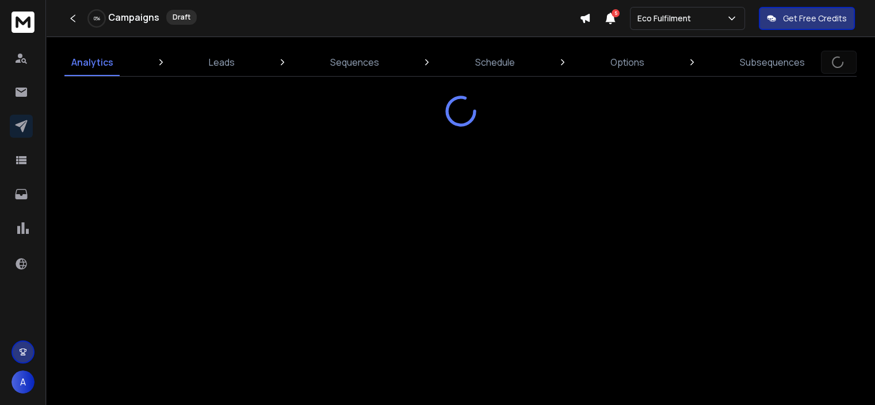
click at [71, 22] on icon at bounding box center [73, 18] width 10 height 10
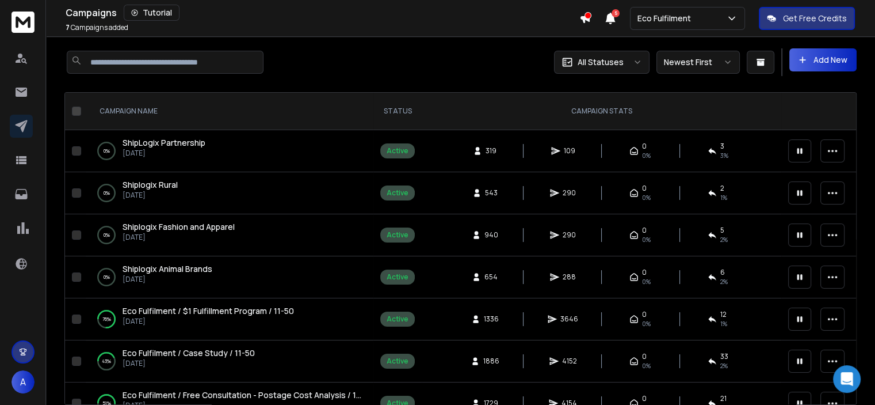
click at [170, 271] on span "Shiplogix Animal Brands" at bounding box center [168, 268] width 90 height 11
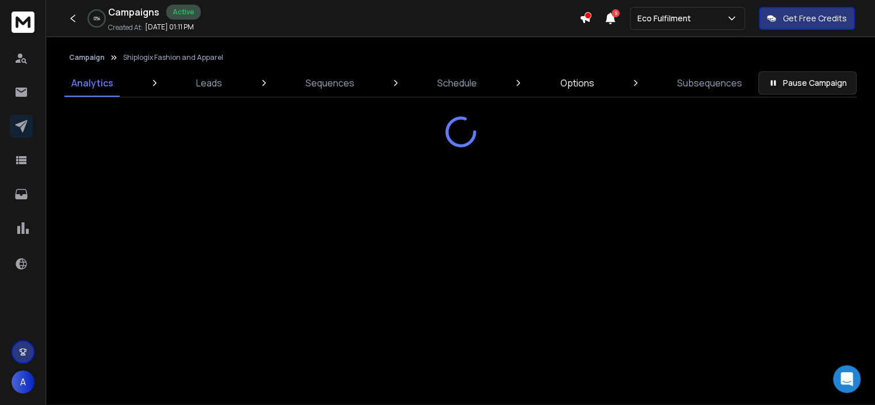
click at [586, 88] on p "Options" at bounding box center [577, 83] width 34 height 14
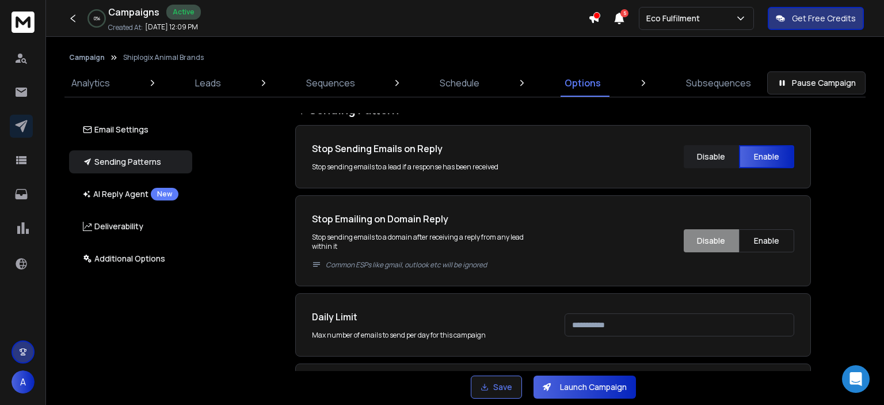
scroll to position [564, 0]
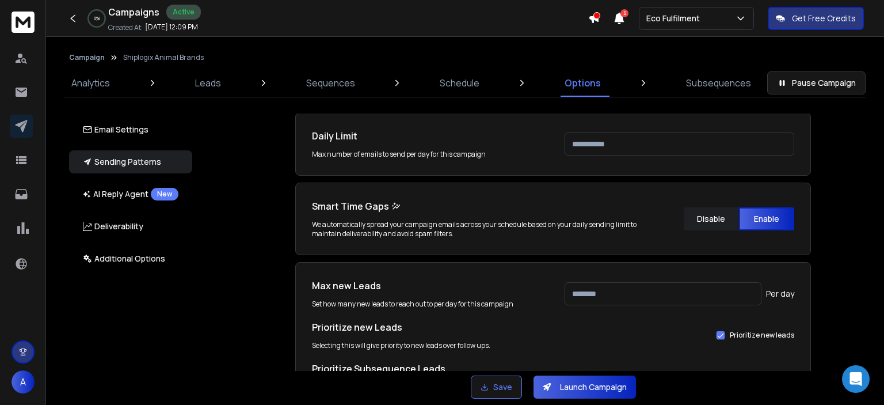
click at [718, 332] on button "Prioritize new leads" at bounding box center [720, 334] width 9 height 9
click at [485, 380] on button "Save" at bounding box center [496, 386] width 51 height 23
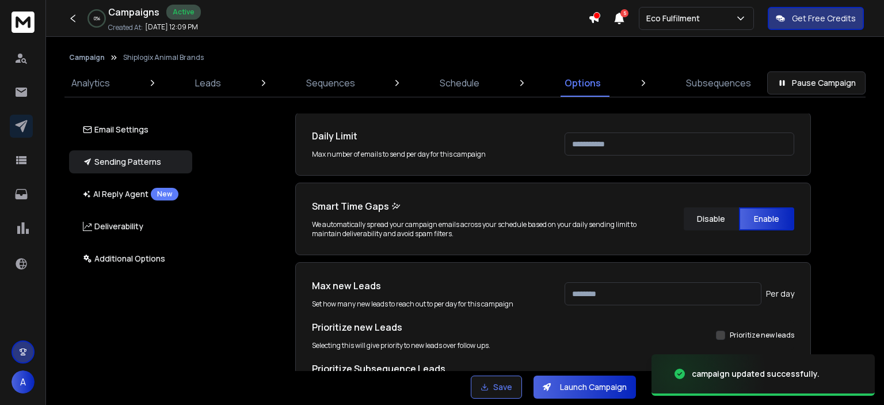
click at [592, 381] on button "Launch Campaign" at bounding box center [584, 386] width 102 height 23
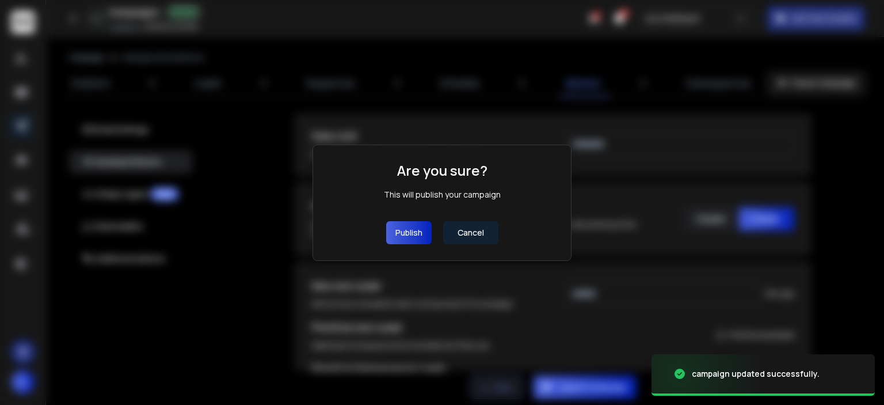
click at [407, 225] on button "Publish" at bounding box center [408, 232] width 45 height 23
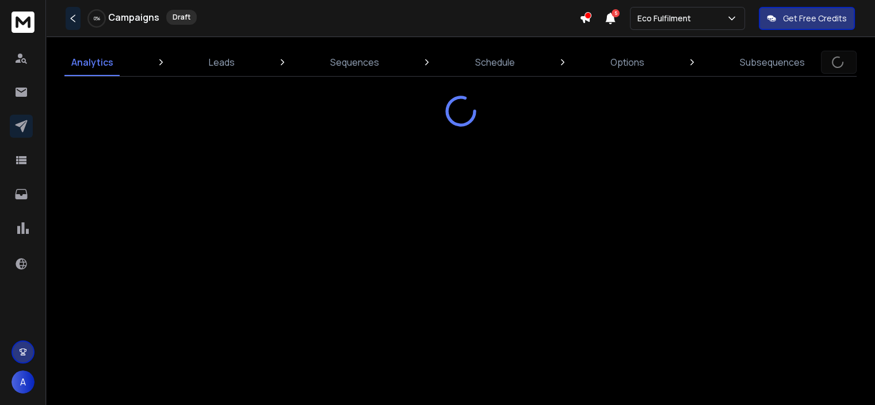
click at [76, 20] on icon at bounding box center [73, 18] width 10 height 10
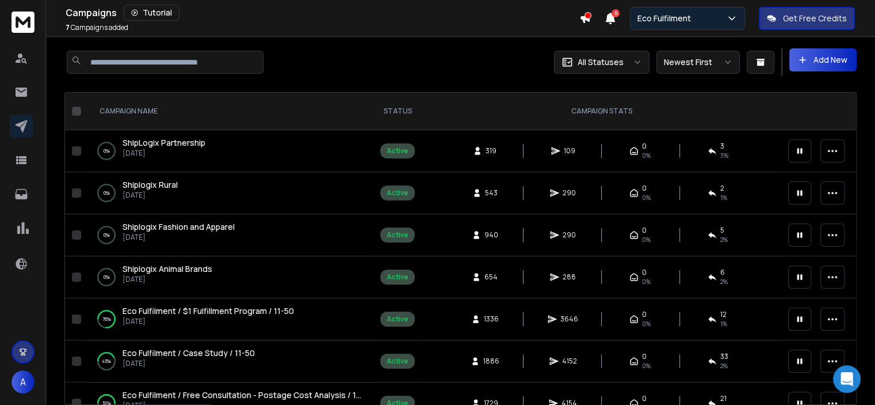
click at [707, 26] on button "Eco Fulfilment" at bounding box center [687, 18] width 115 height 23
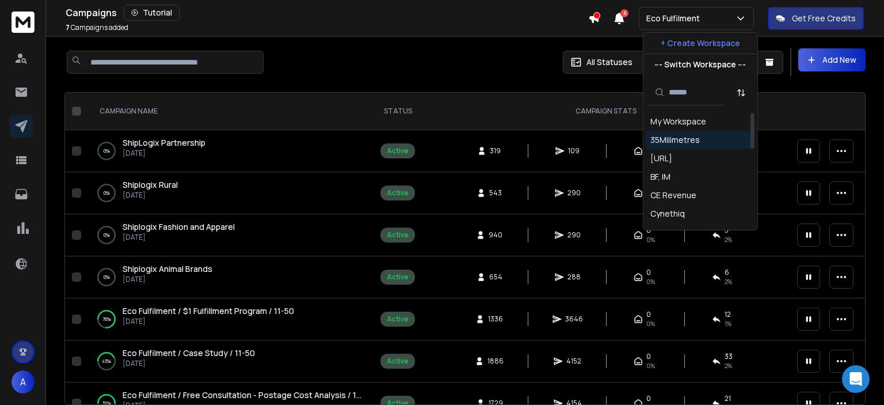
click at [712, 131] on div "35Milimetres" at bounding box center [700, 140] width 109 height 18
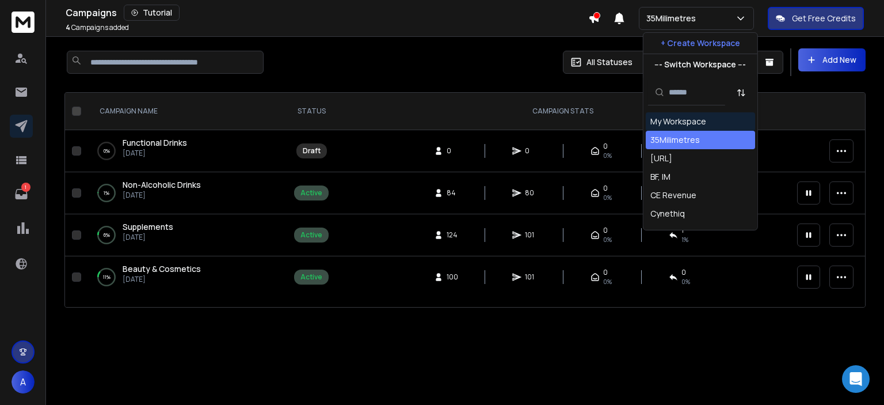
click at [197, 270] on span "Beauty & Cosmetics" at bounding box center [162, 268] width 78 height 11
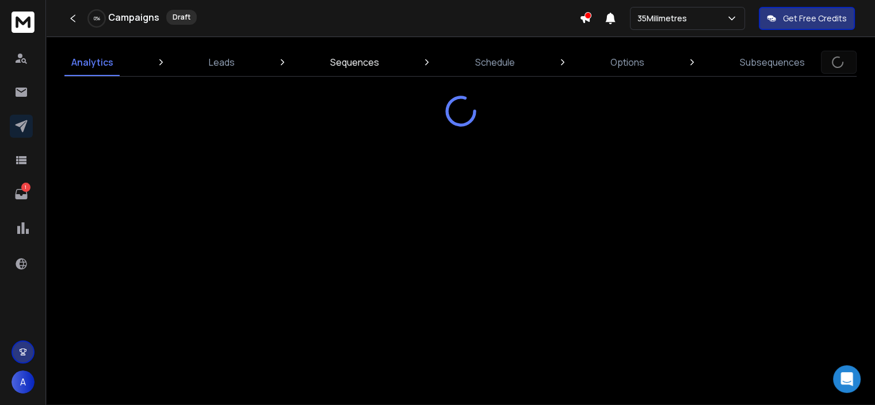
click at [339, 71] on link "Sequences" at bounding box center [354, 62] width 63 height 28
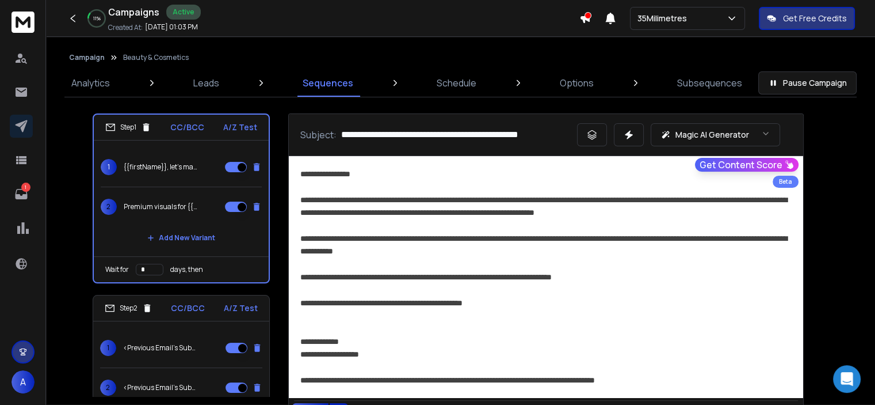
click at [181, 174] on div "1 {{firstName}}, let’s make {{companyName}} stand out" at bounding box center [149, 167] width 97 height 16
click at [178, 203] on p "Premium visuals for {{companyName}}" at bounding box center [161, 206] width 74 height 9
type input "**********"
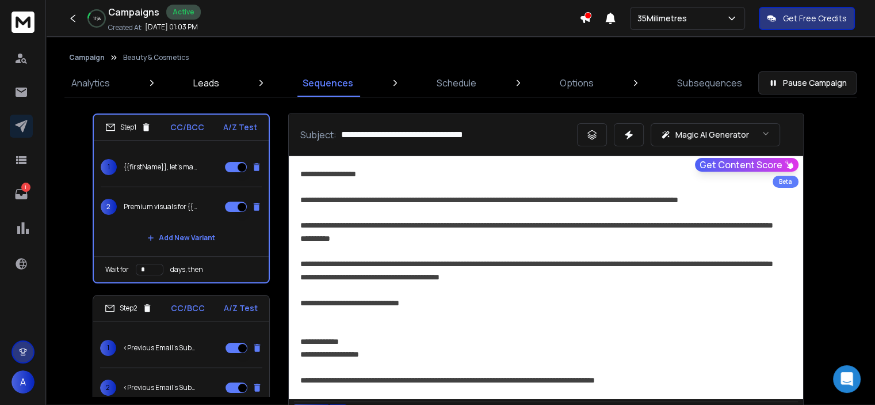
click at [214, 86] on p "Leads" at bounding box center [206, 83] width 26 height 14
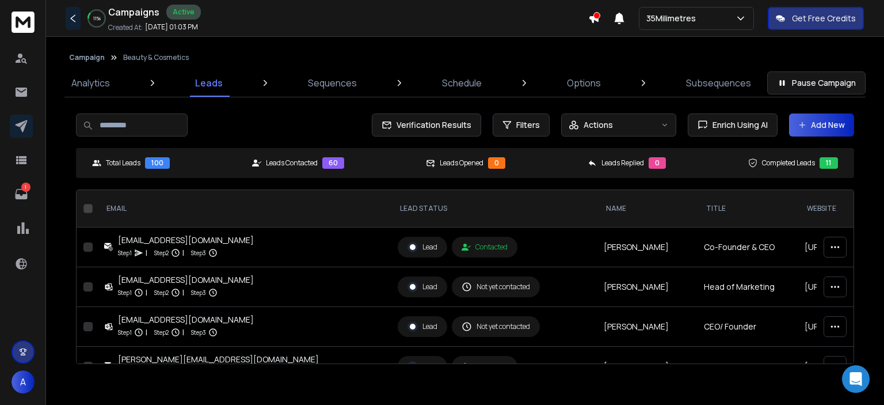
click at [74, 14] on icon at bounding box center [73, 18] width 10 height 10
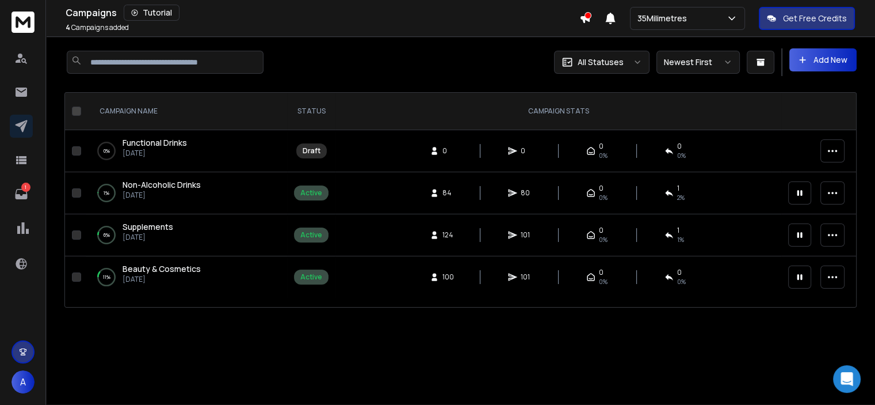
click at [168, 218] on td "6 % Supplements 7 days ago" at bounding box center [186, 235] width 201 height 42
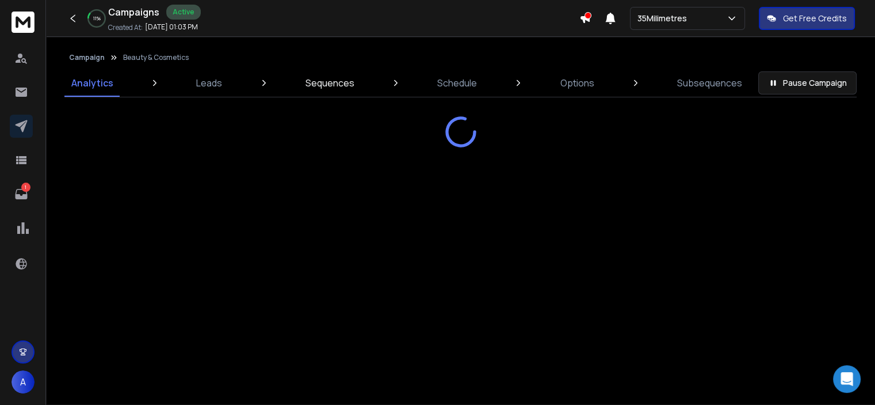
click at [311, 79] on p "Sequences" at bounding box center [330, 83] width 49 height 14
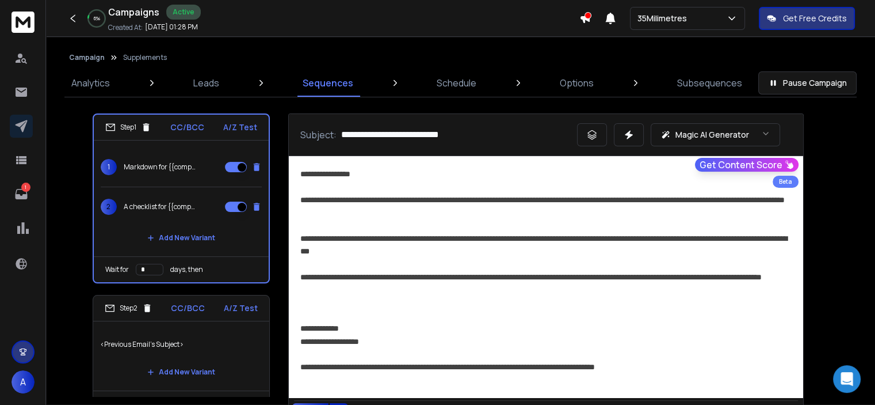
click at [192, 208] on p "A checklist for {{companyName}}’s product visuals" at bounding box center [161, 206] width 74 height 9
type input "**********"
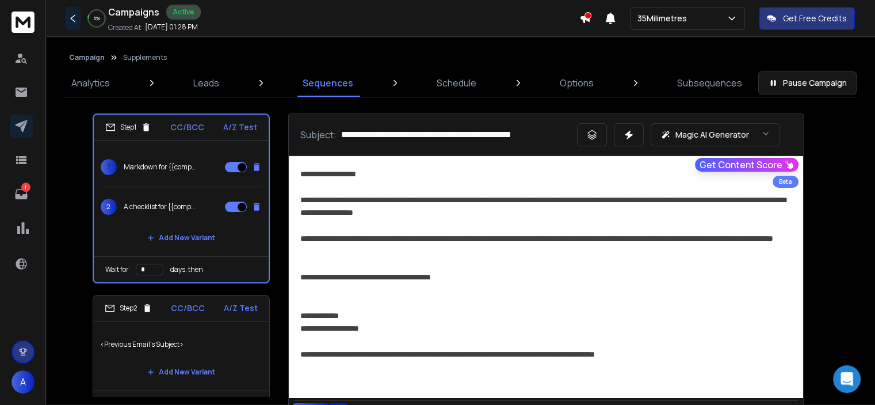
click at [70, 19] on icon at bounding box center [73, 18] width 10 height 10
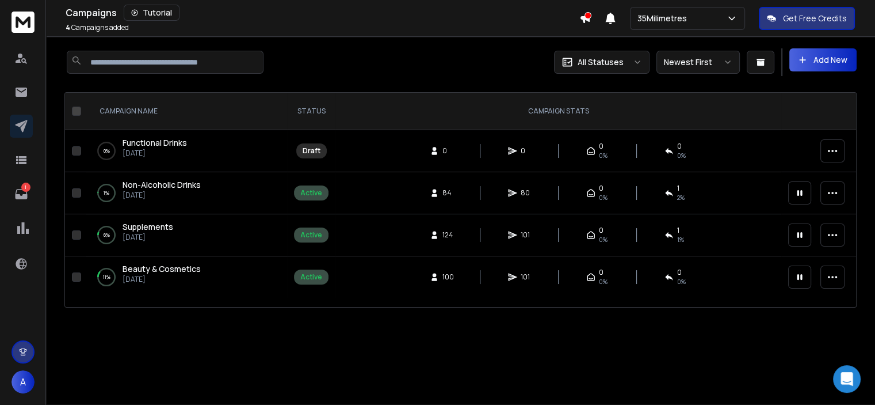
click at [199, 187] on span "Non-Alcoholic Drinks" at bounding box center [162, 184] width 78 height 11
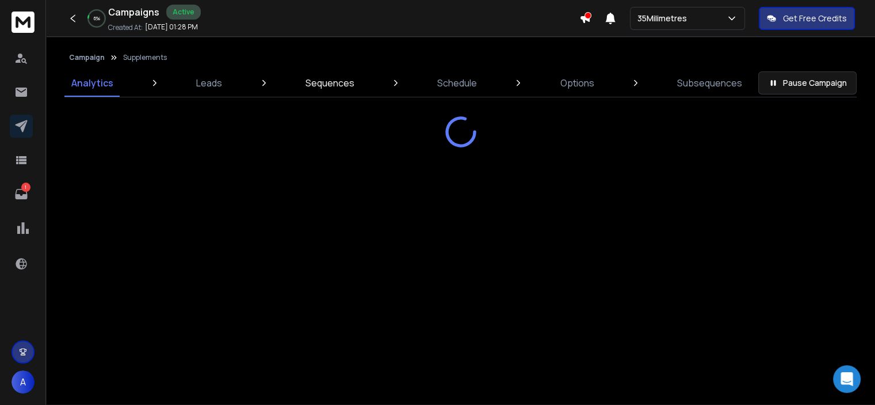
click at [339, 80] on p "Sequences" at bounding box center [330, 83] width 49 height 14
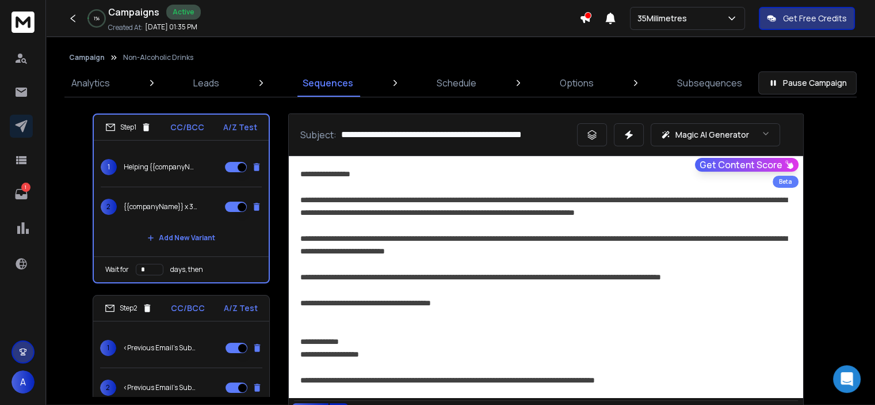
click at [192, 202] on p "{{companyName}} x 35milimetre" at bounding box center [161, 206] width 74 height 9
type input "**********"
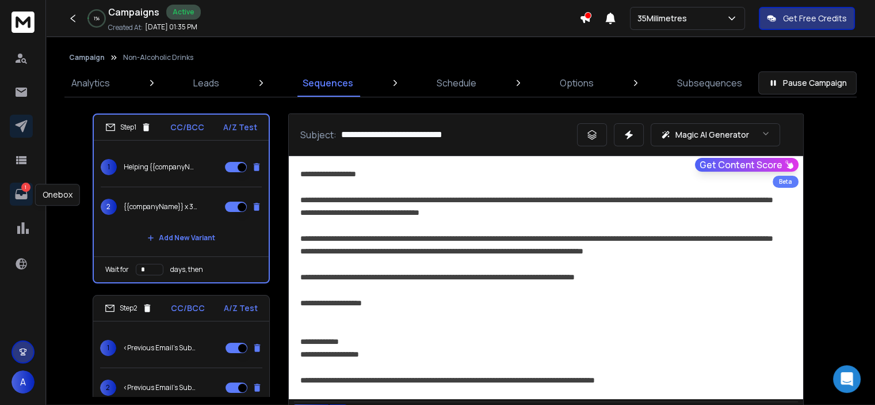
click at [18, 190] on icon at bounding box center [21, 194] width 14 height 14
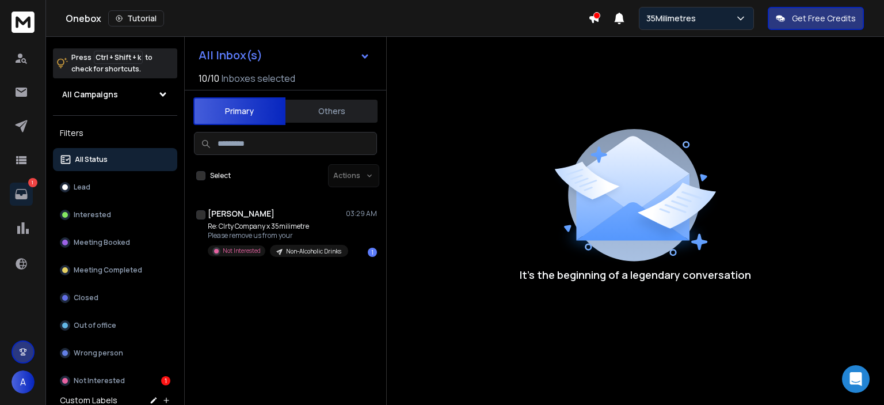
click at [695, 16] on p "35Milimetres" at bounding box center [673, 19] width 54 height 12
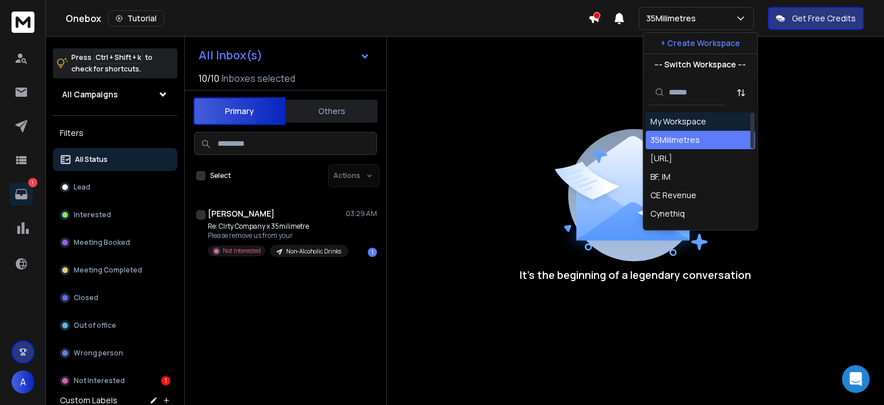
click at [685, 120] on div "My Workspace" at bounding box center [678, 122] width 56 height 12
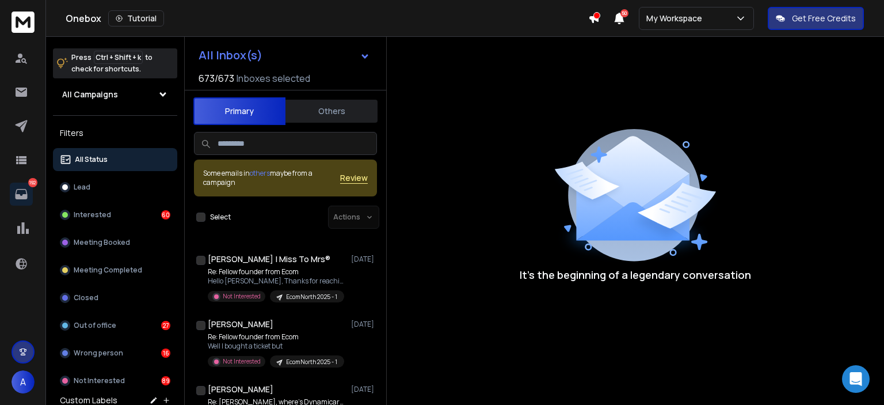
scroll to position [536, 0]
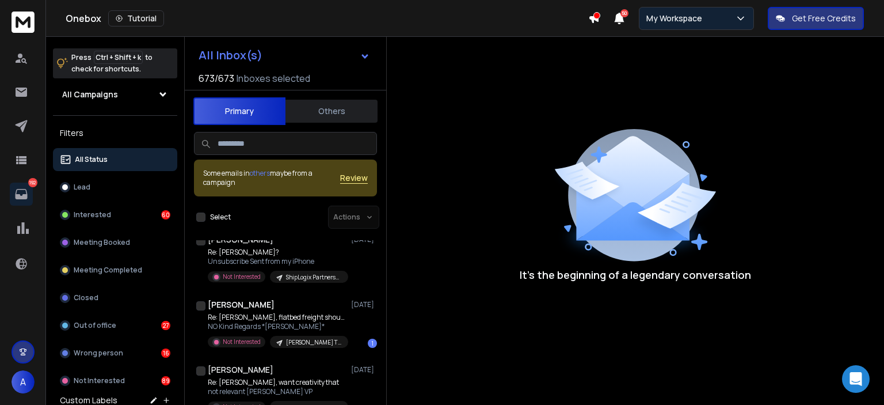
click at [697, 8] on button "My Workspace" at bounding box center [696, 18] width 115 height 23
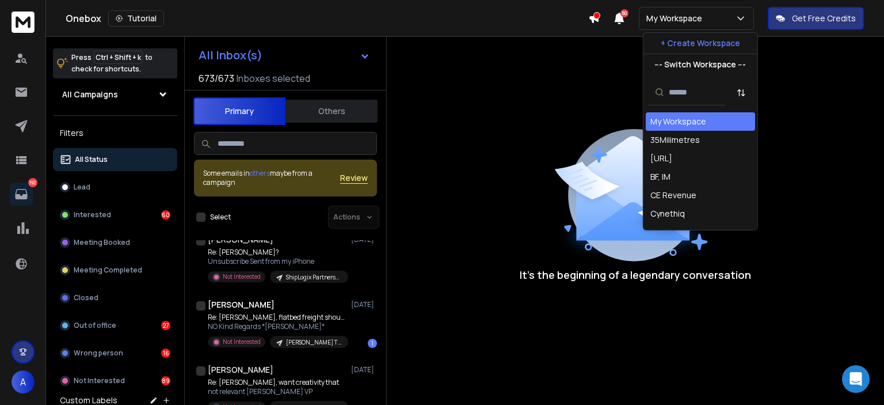
click at [720, 120] on div "My Workspace" at bounding box center [700, 121] width 109 height 18
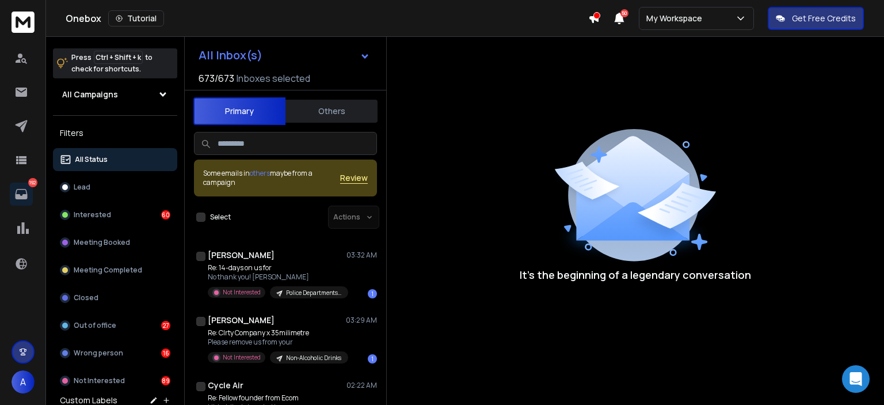
scroll to position [192, 0]
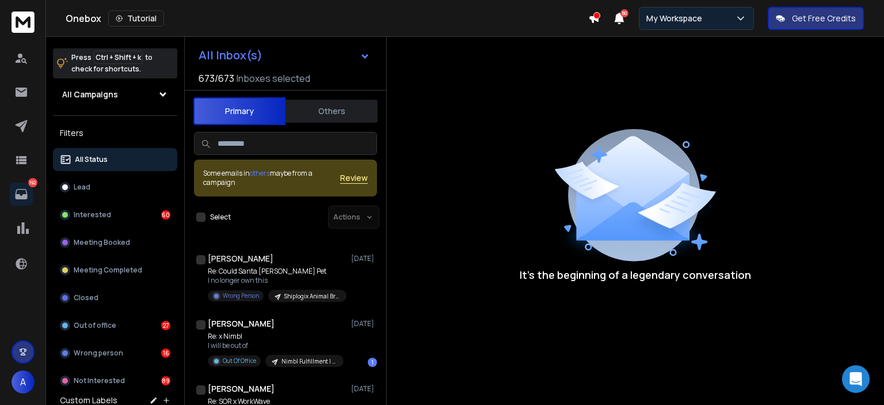
click at [700, 18] on p "My Workspace" at bounding box center [676, 19] width 60 height 12
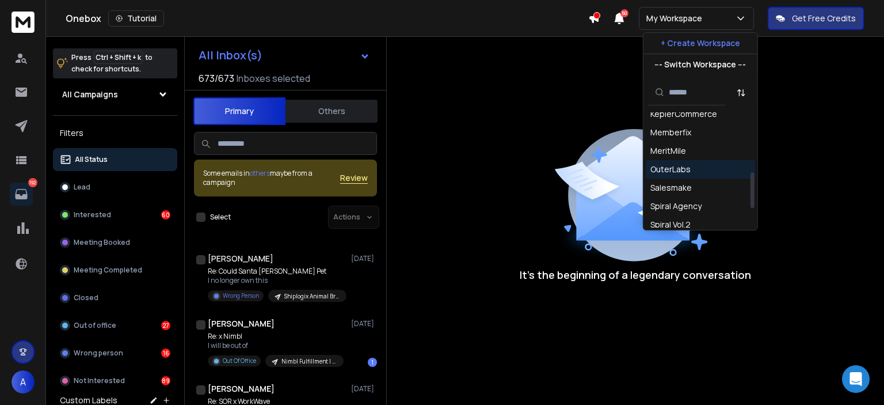
click at [723, 169] on div "OuterLabs" at bounding box center [700, 169] width 109 height 18
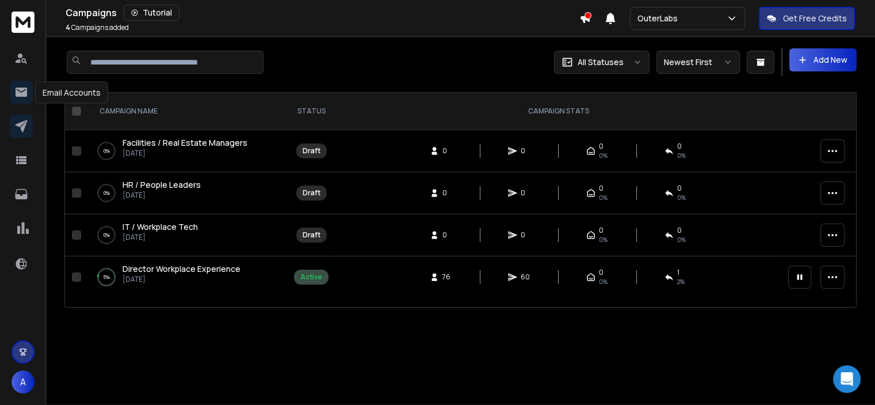
click at [20, 96] on icon at bounding box center [22, 91] width 12 height 9
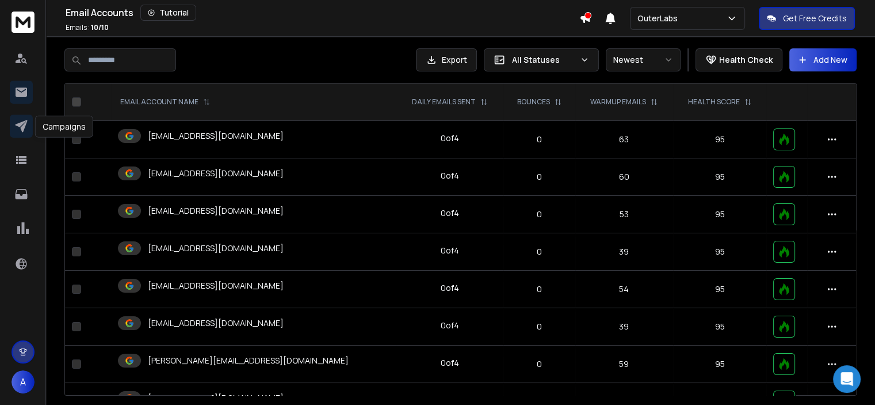
click at [25, 128] on icon at bounding box center [21, 126] width 14 height 14
